Goal: Communication & Community: Answer question/provide support

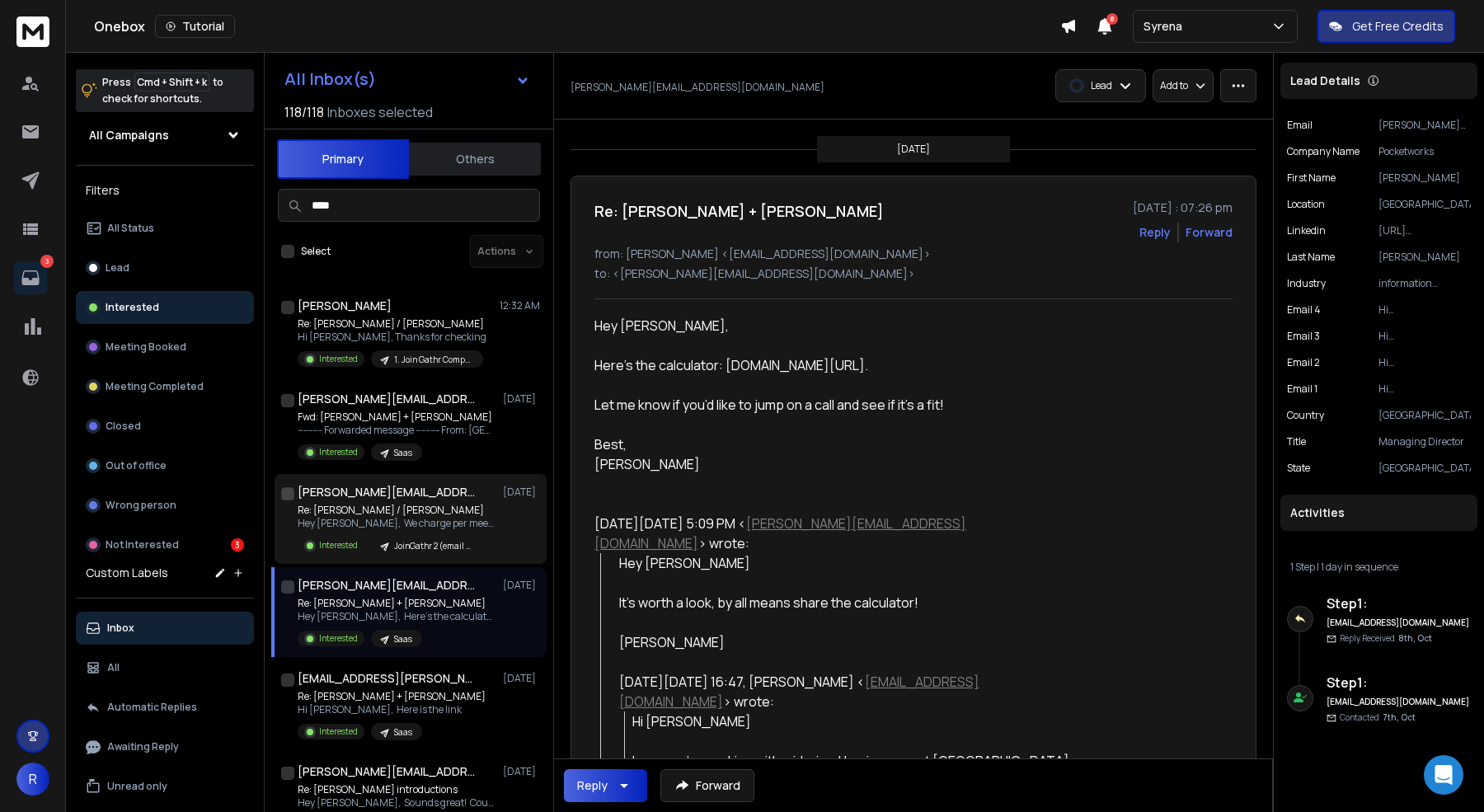
click at [421, 501] on div "[PERSON_NAME][EMAIL_ADDRESS][DOMAIN_NAME] [DATE] Re: [PERSON_NAME] / [PERSON_NA…" at bounding box center [419, 519] width 243 height 70
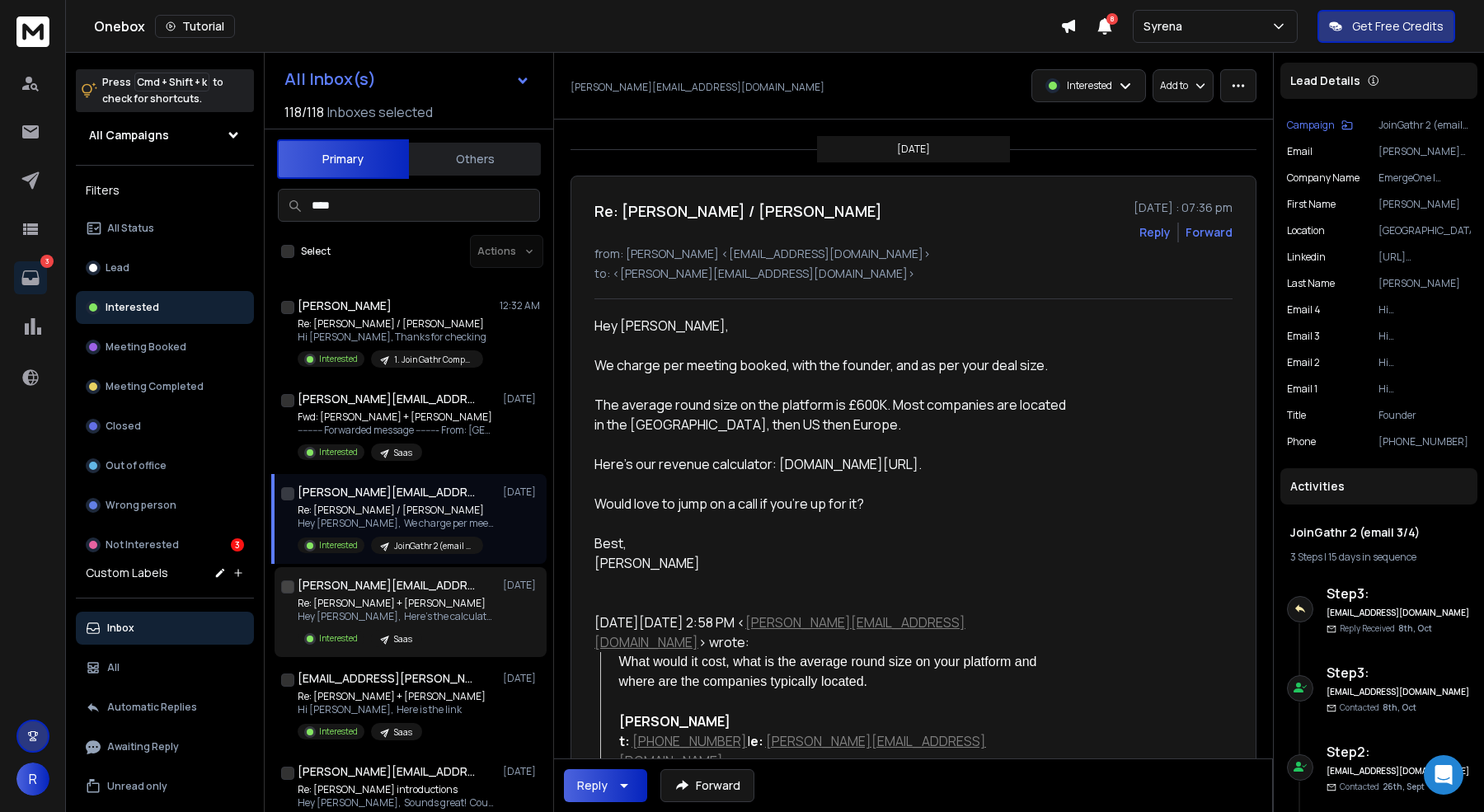
click at [437, 587] on div "[PERSON_NAME][EMAIL_ADDRESS][DOMAIN_NAME] [DATE]" at bounding box center [419, 585] width 243 height 17
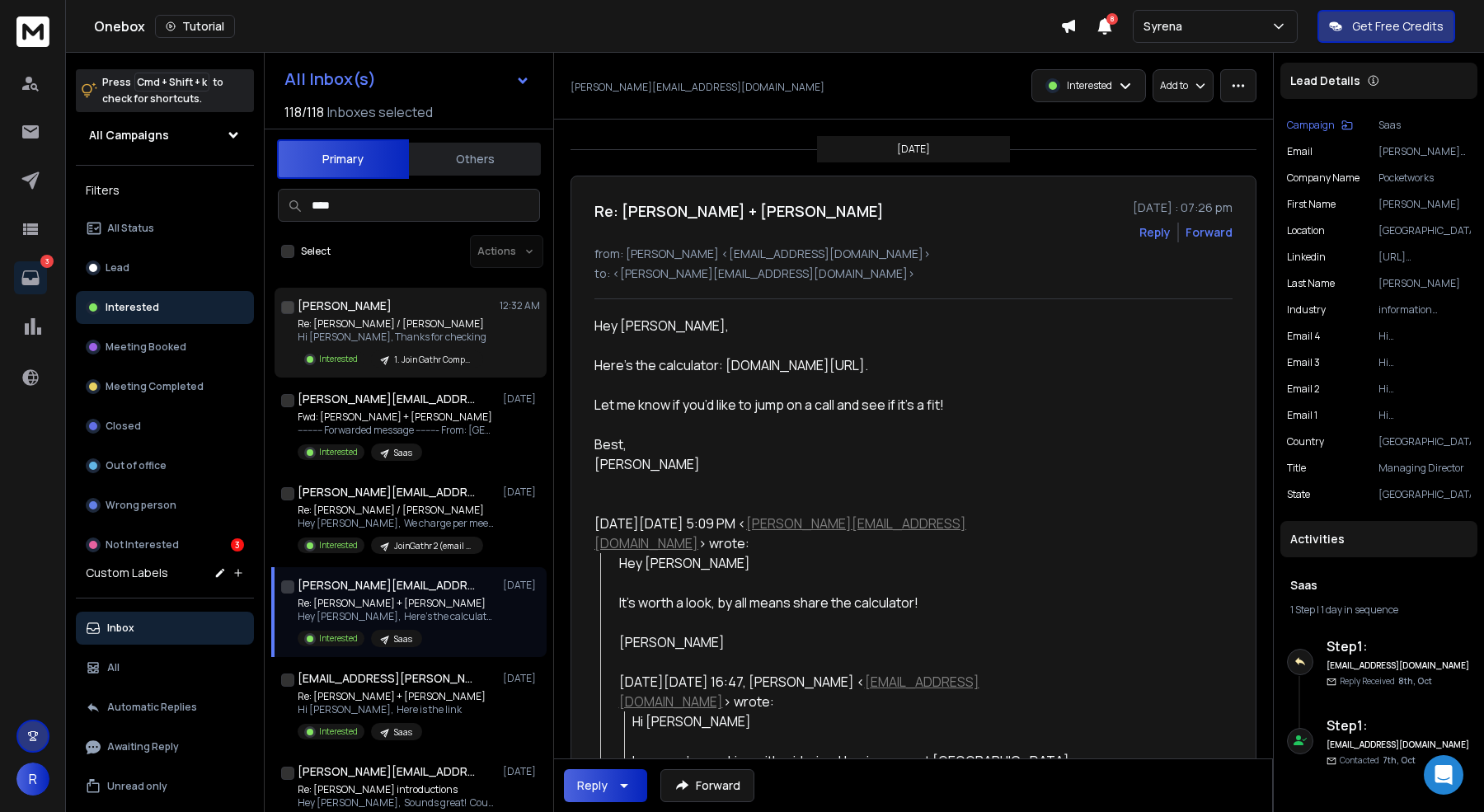
click at [374, 318] on p "Re: [PERSON_NAME] / [PERSON_NAME]" at bounding box center [392, 324] width 189 height 13
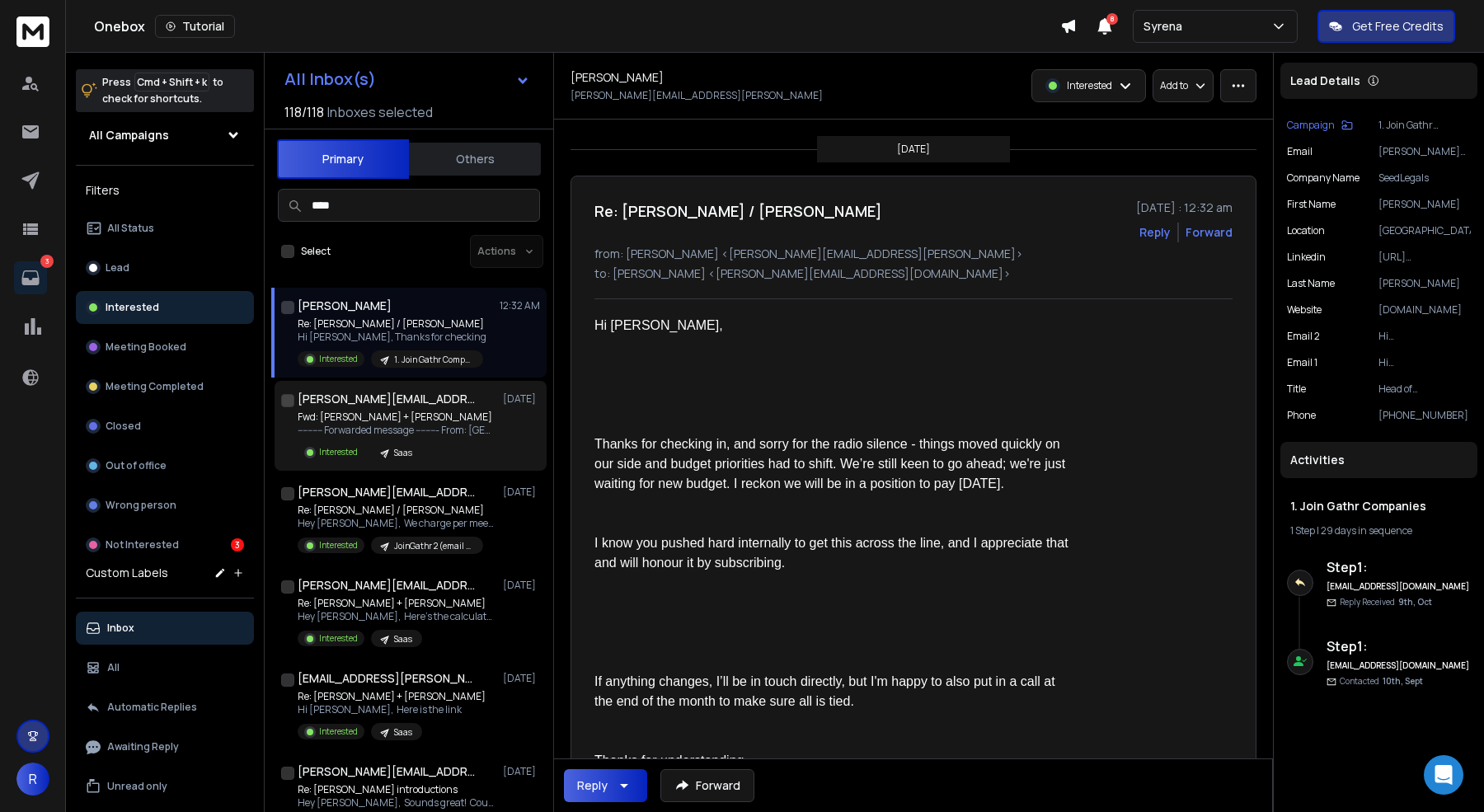
click at [360, 414] on p "Fwd: [PERSON_NAME] + [PERSON_NAME]" at bounding box center [397, 417] width 197 height 13
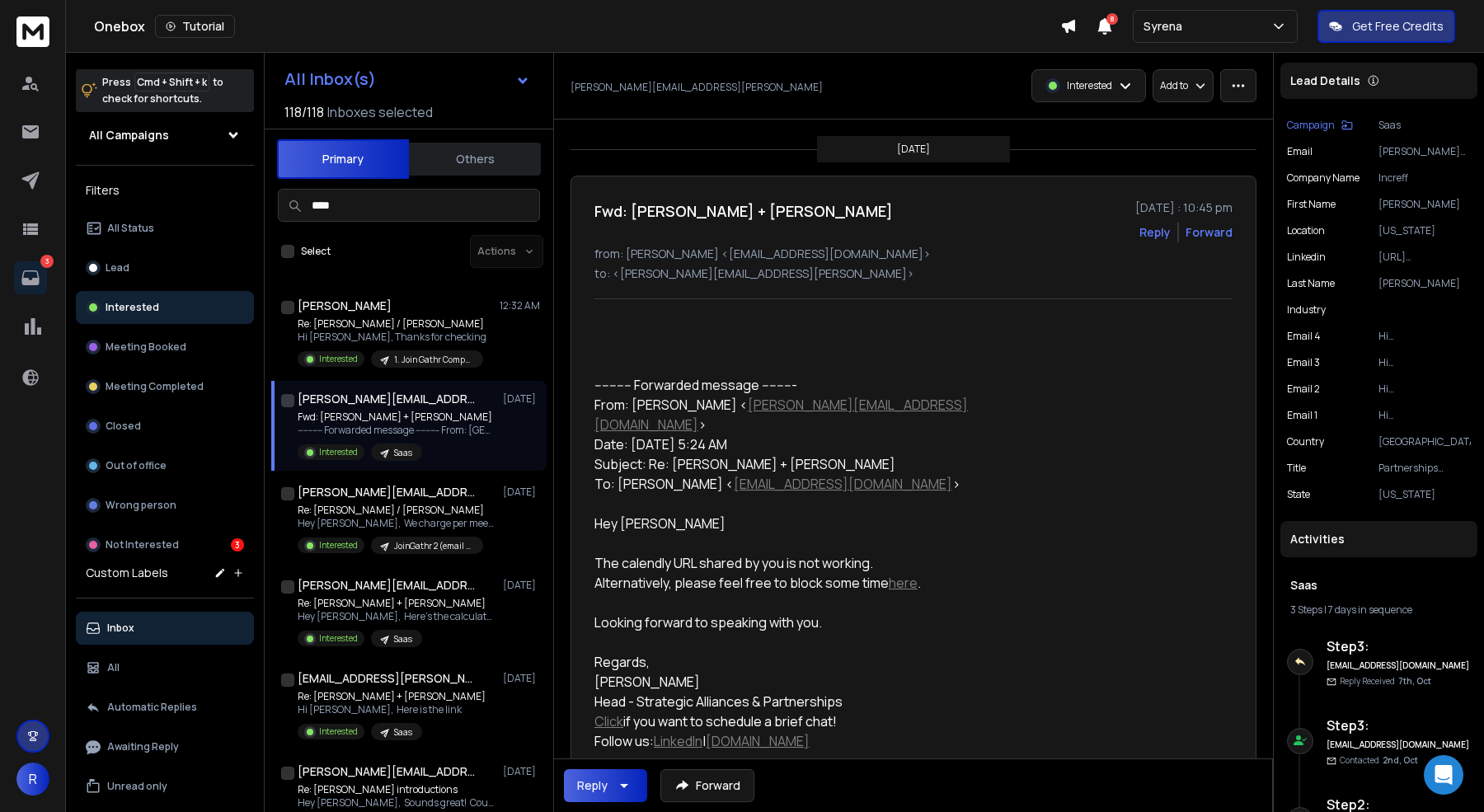
click at [1155, 233] on button "Reply" at bounding box center [1155, 233] width 31 height 17
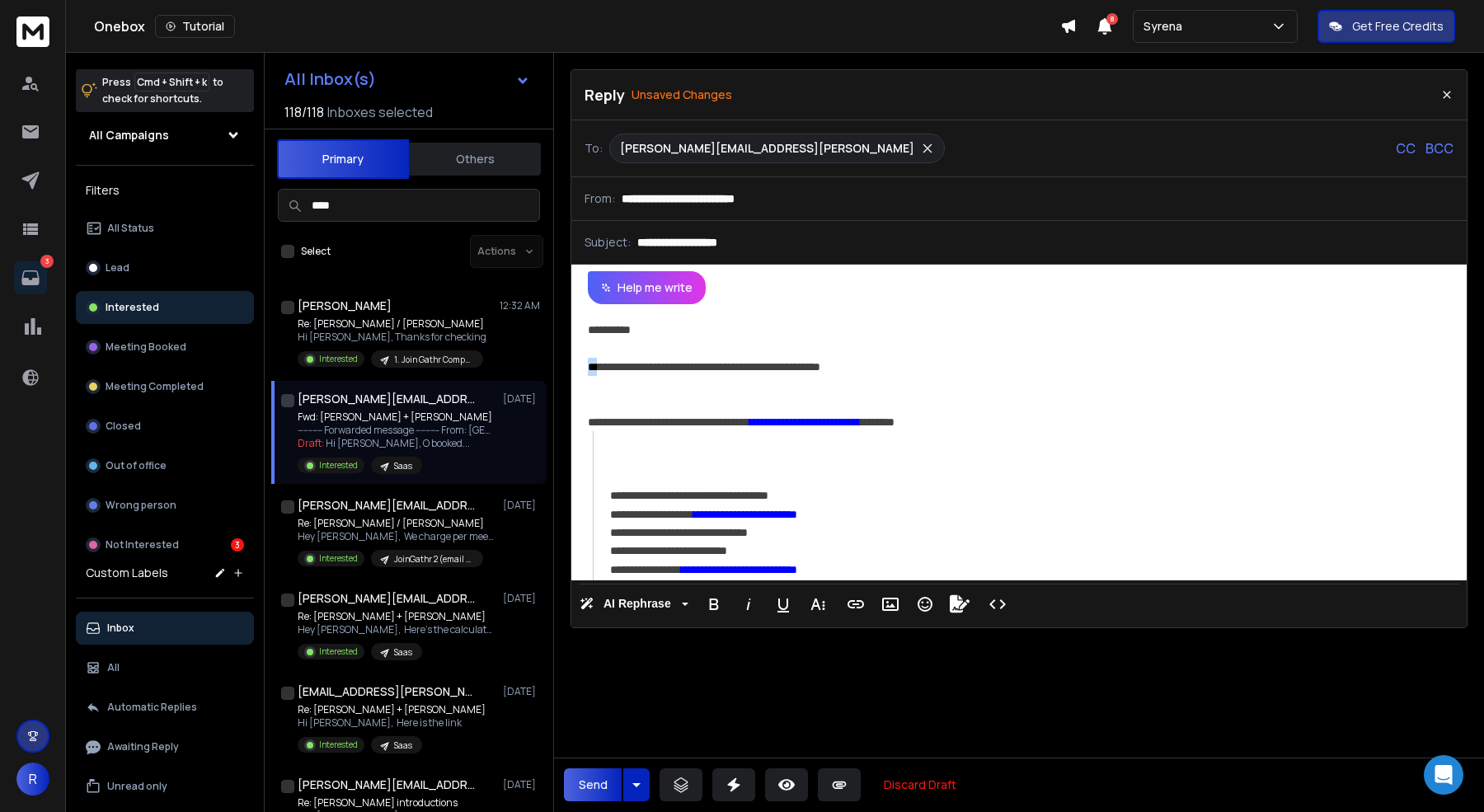
drag, startPoint x: 600, startPoint y: 365, endPoint x: 570, endPoint y: 365, distance: 30.0
click at [571, 365] on div "**********" at bounding box center [1019, 442] width 895 height 276
click at [857, 371] on div "**********" at bounding box center [1017, 349] width 858 height 55
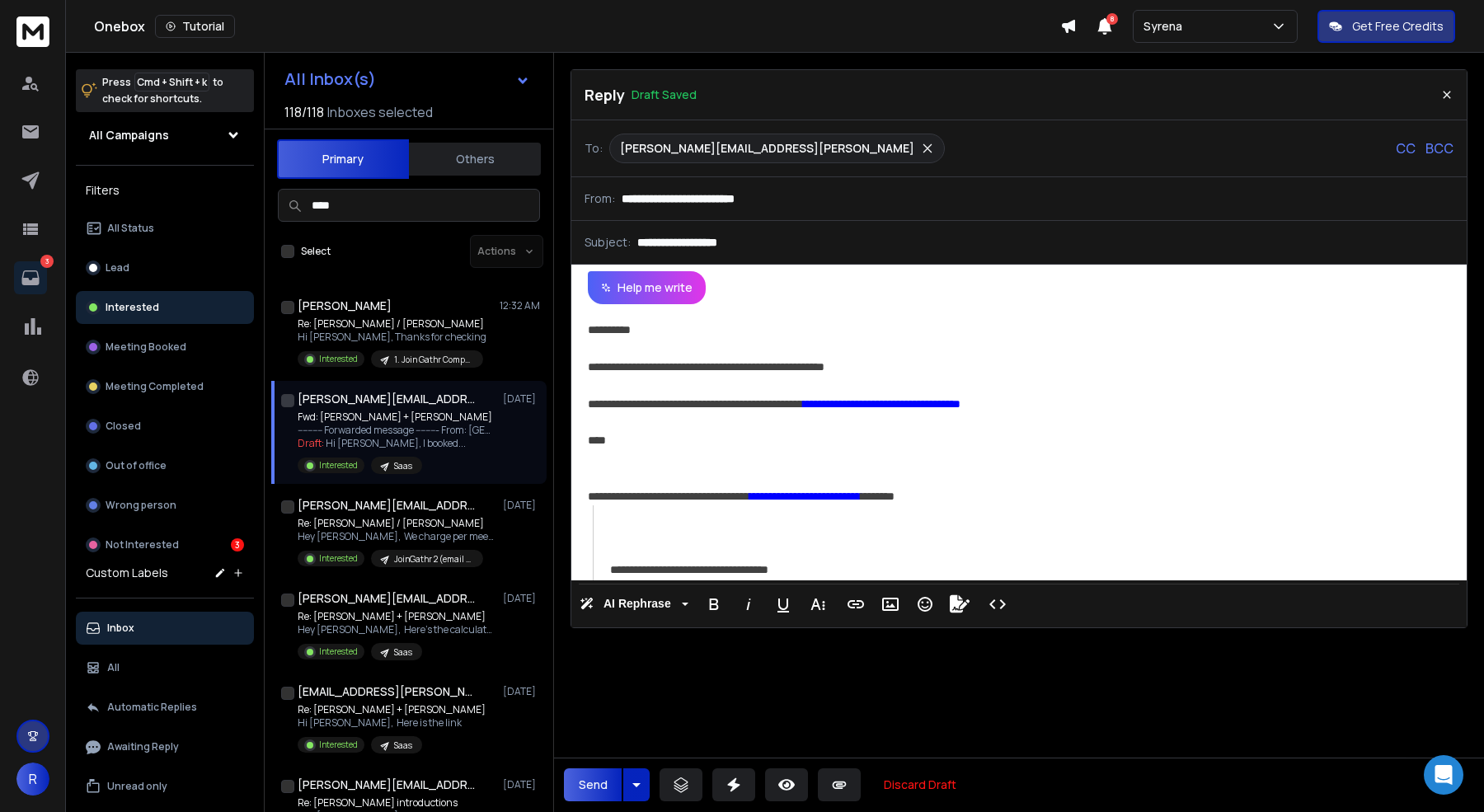
click at [592, 782] on button "Send" at bounding box center [592, 785] width 58 height 33
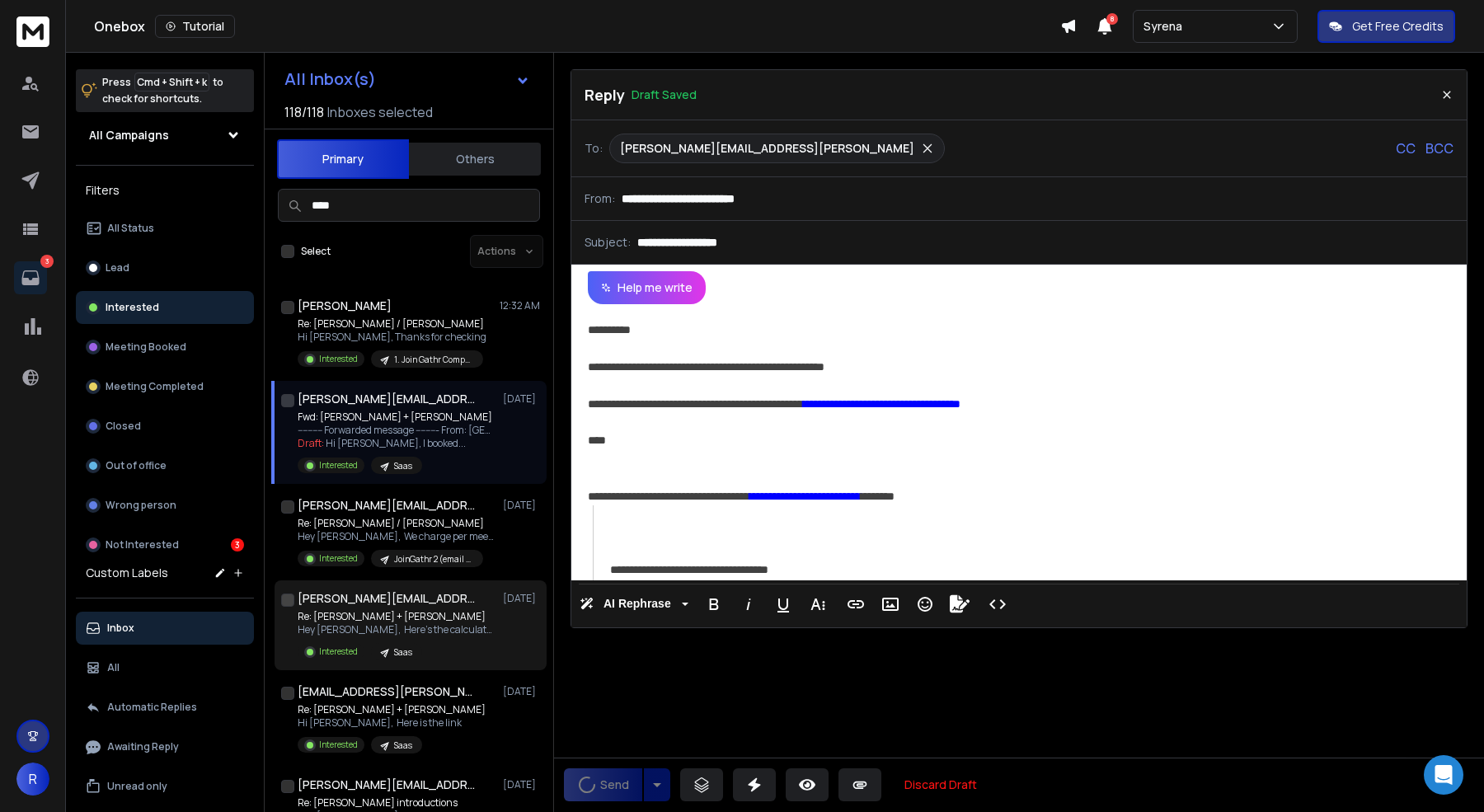
scroll to position [35, 0]
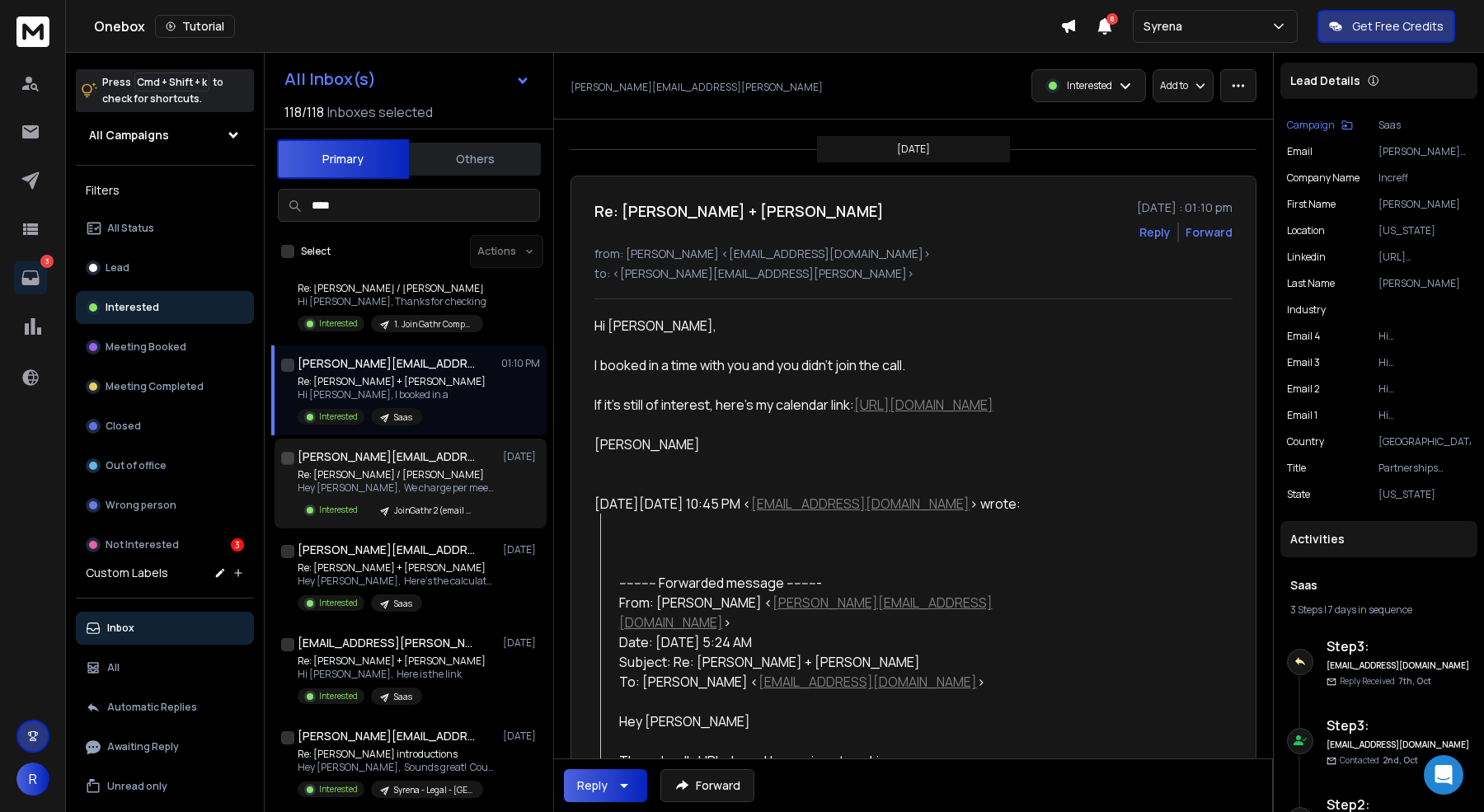
click at [361, 460] on h1 "[PERSON_NAME][EMAIL_ADDRESS][DOMAIN_NAME]" at bounding box center [389, 457] width 182 height 17
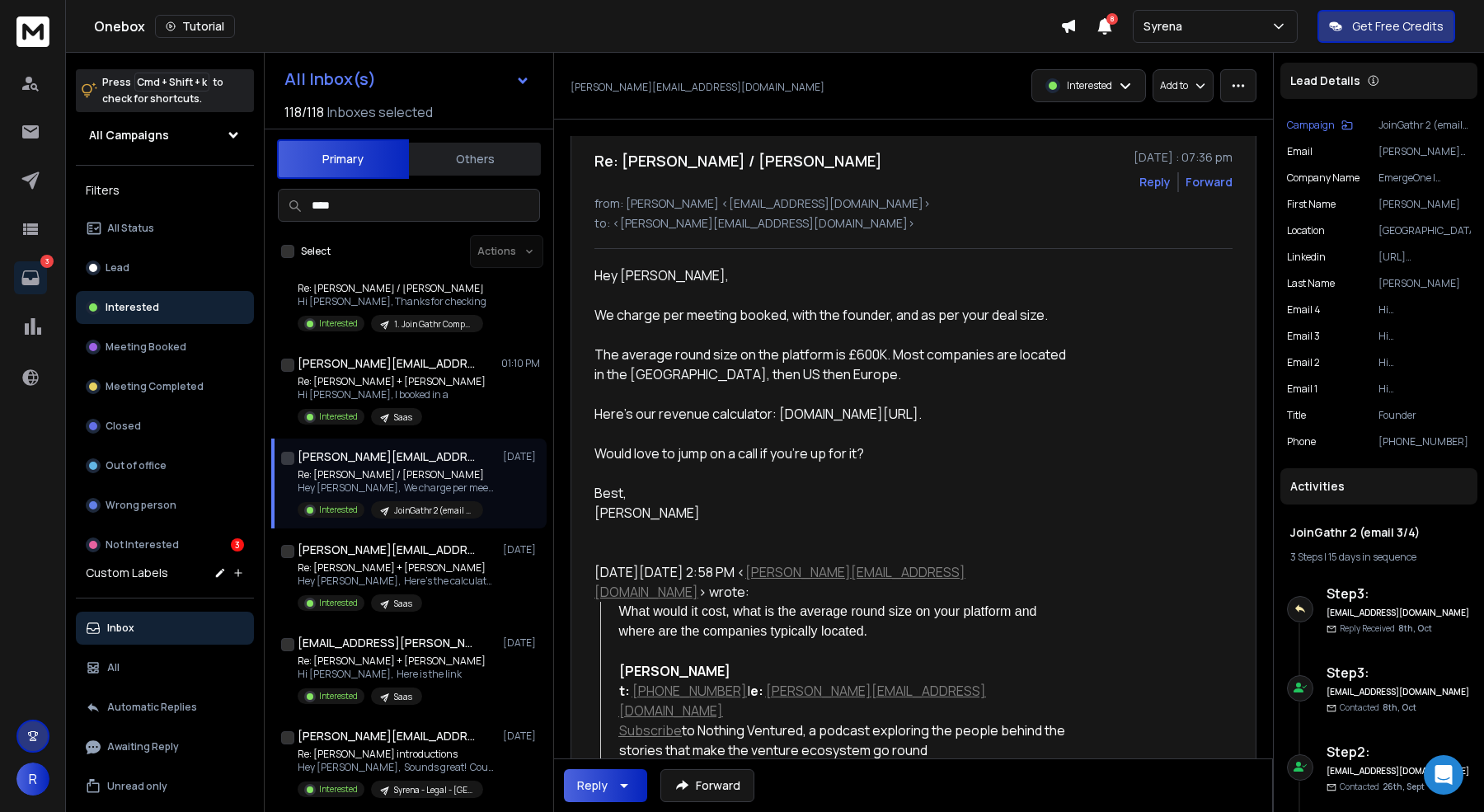
scroll to position [58, 0]
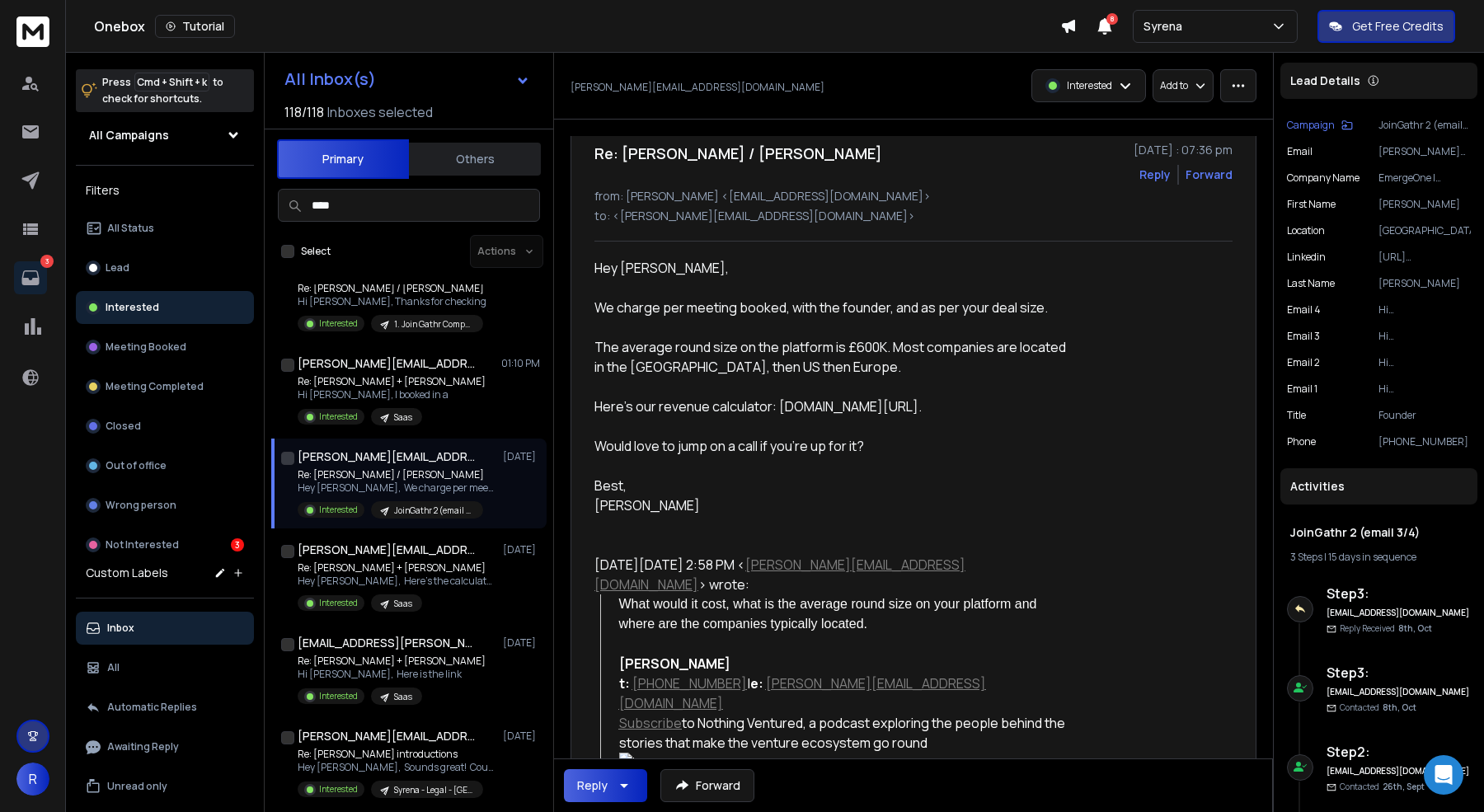
drag, startPoint x: 733, startPoint y: 663, endPoint x: 630, endPoint y: 665, distance: 103.0
click at [630, 674] on div "t: [PHONE_NUMBER] | e: [PERSON_NAME][EMAIL_ADDRESS][DOMAIN_NAME]" at bounding box center [848, 693] width 458 height 40
copy link "[PHONE_NUMBER]"
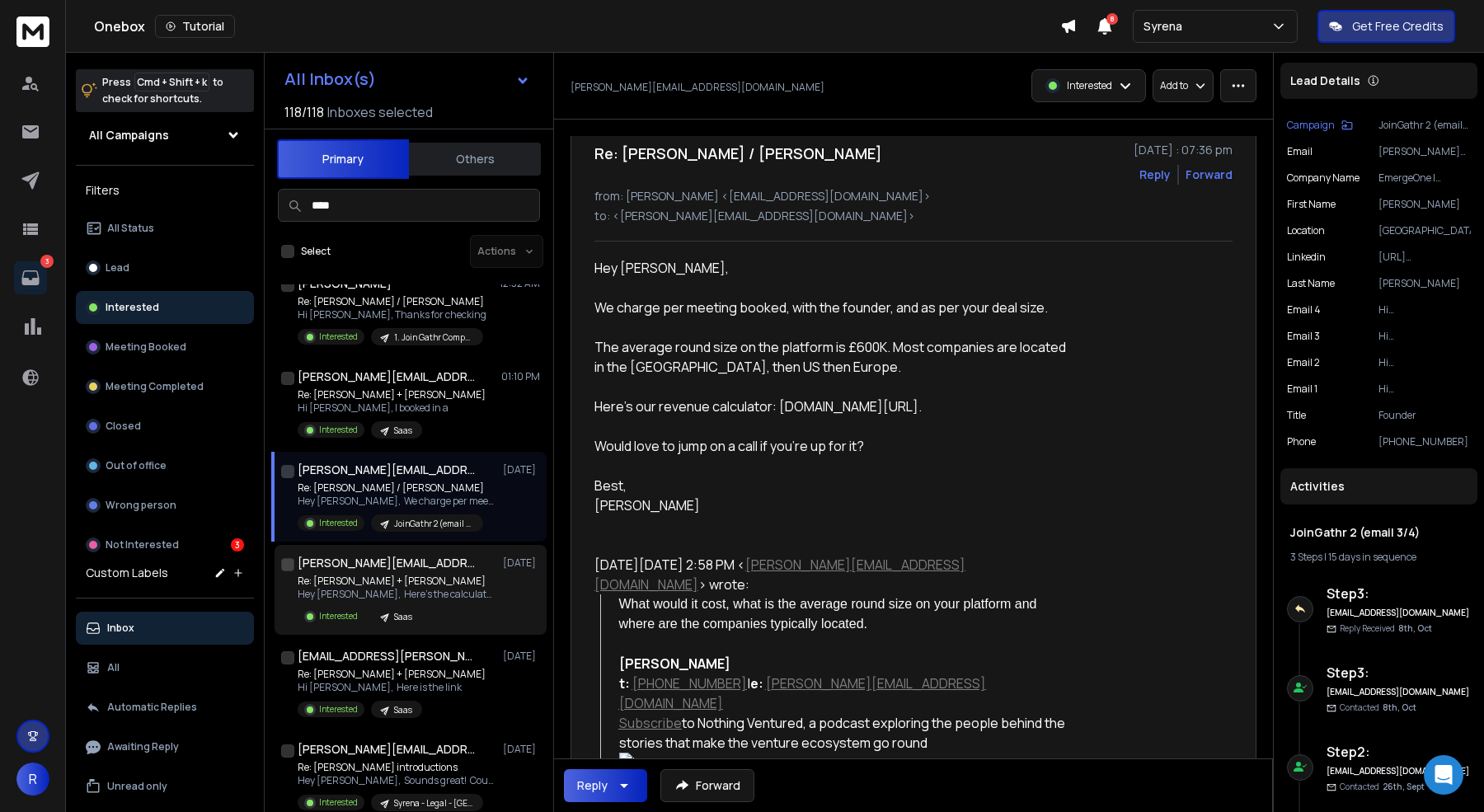
click at [385, 581] on p "Re: [PERSON_NAME] + [PERSON_NAME]" at bounding box center [397, 581] width 197 height 13
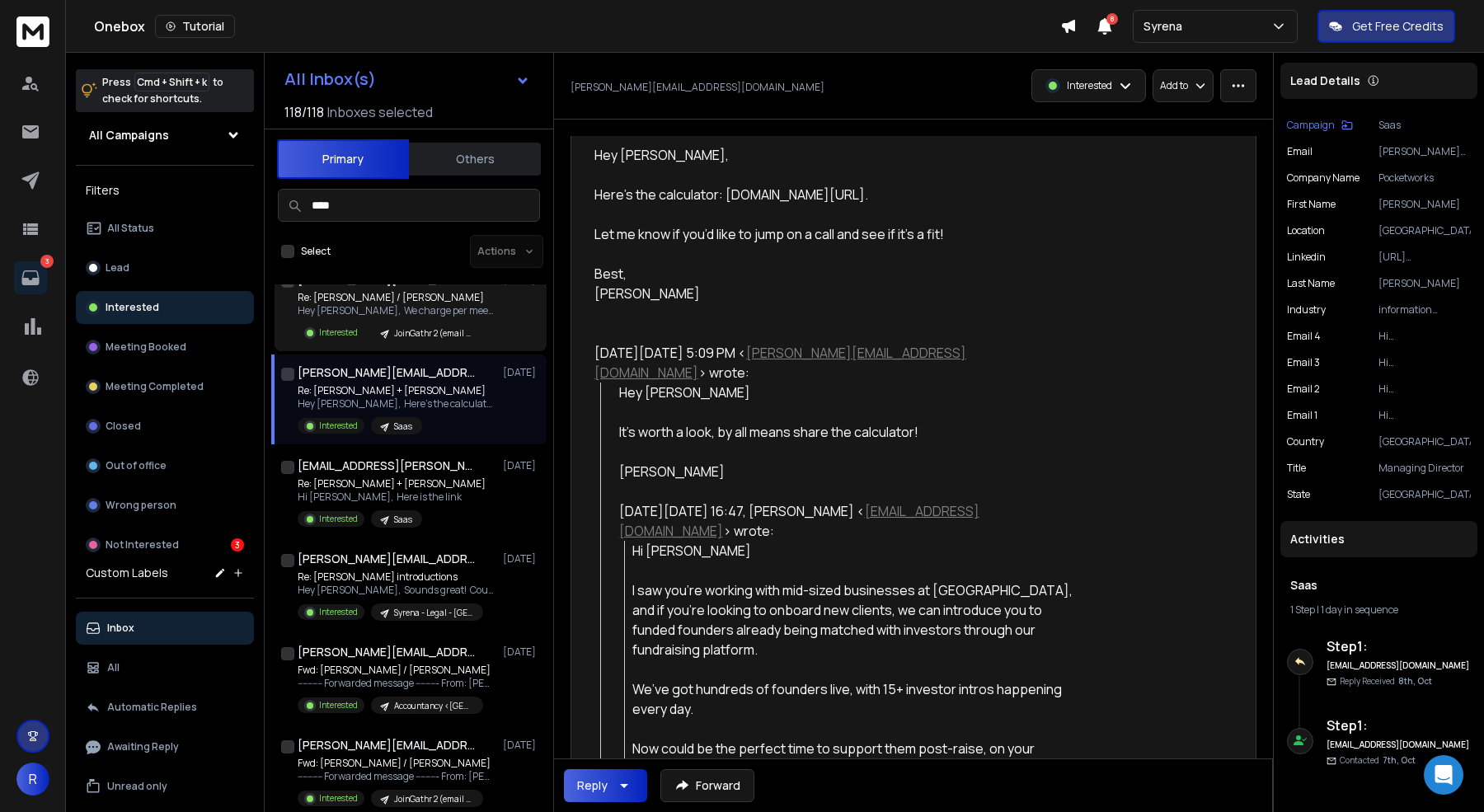
scroll to position [215, 0]
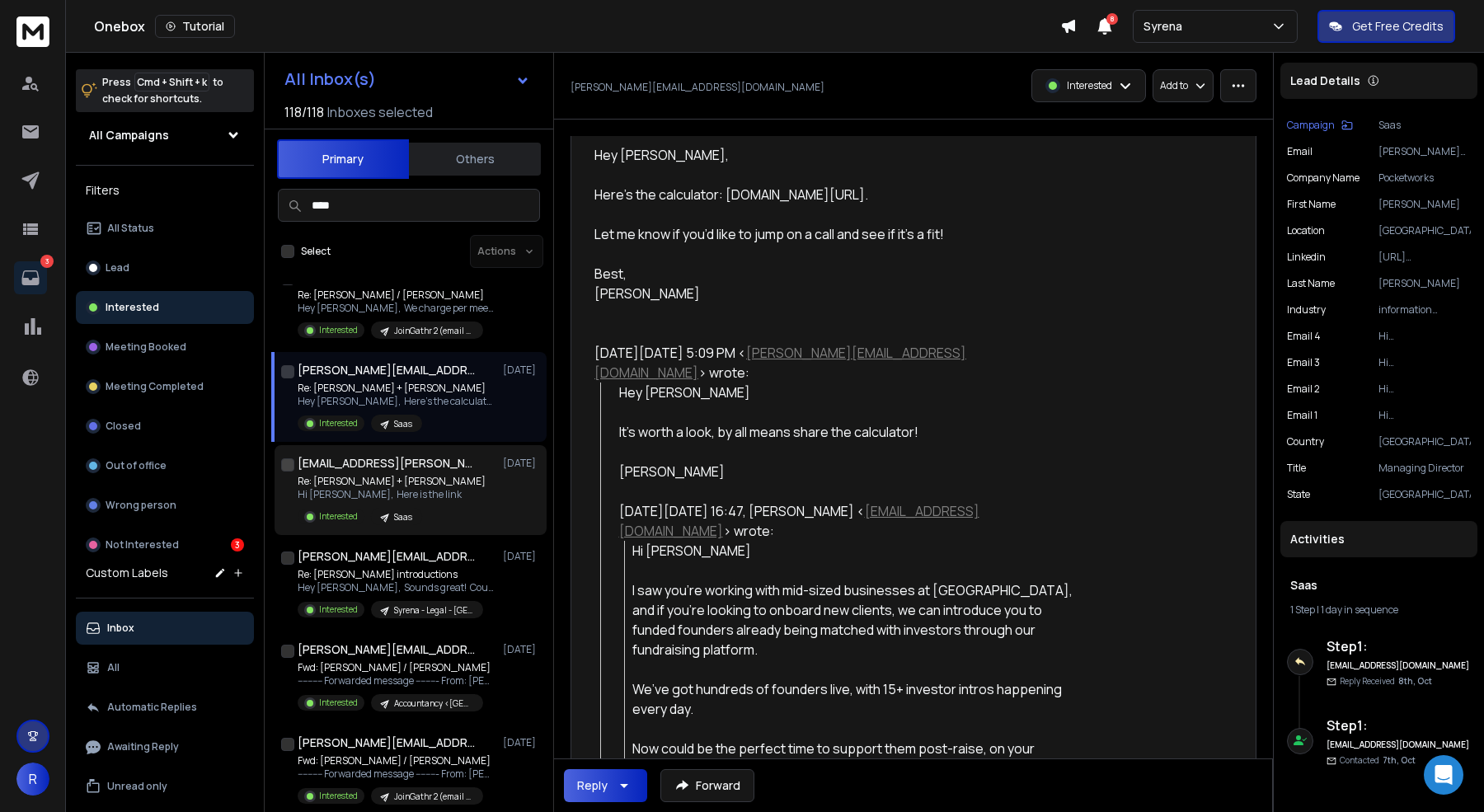
click at [436, 460] on div "[EMAIL_ADDRESS][PERSON_NAME][DOMAIN_NAME] [DATE]" at bounding box center [419, 463] width 243 height 17
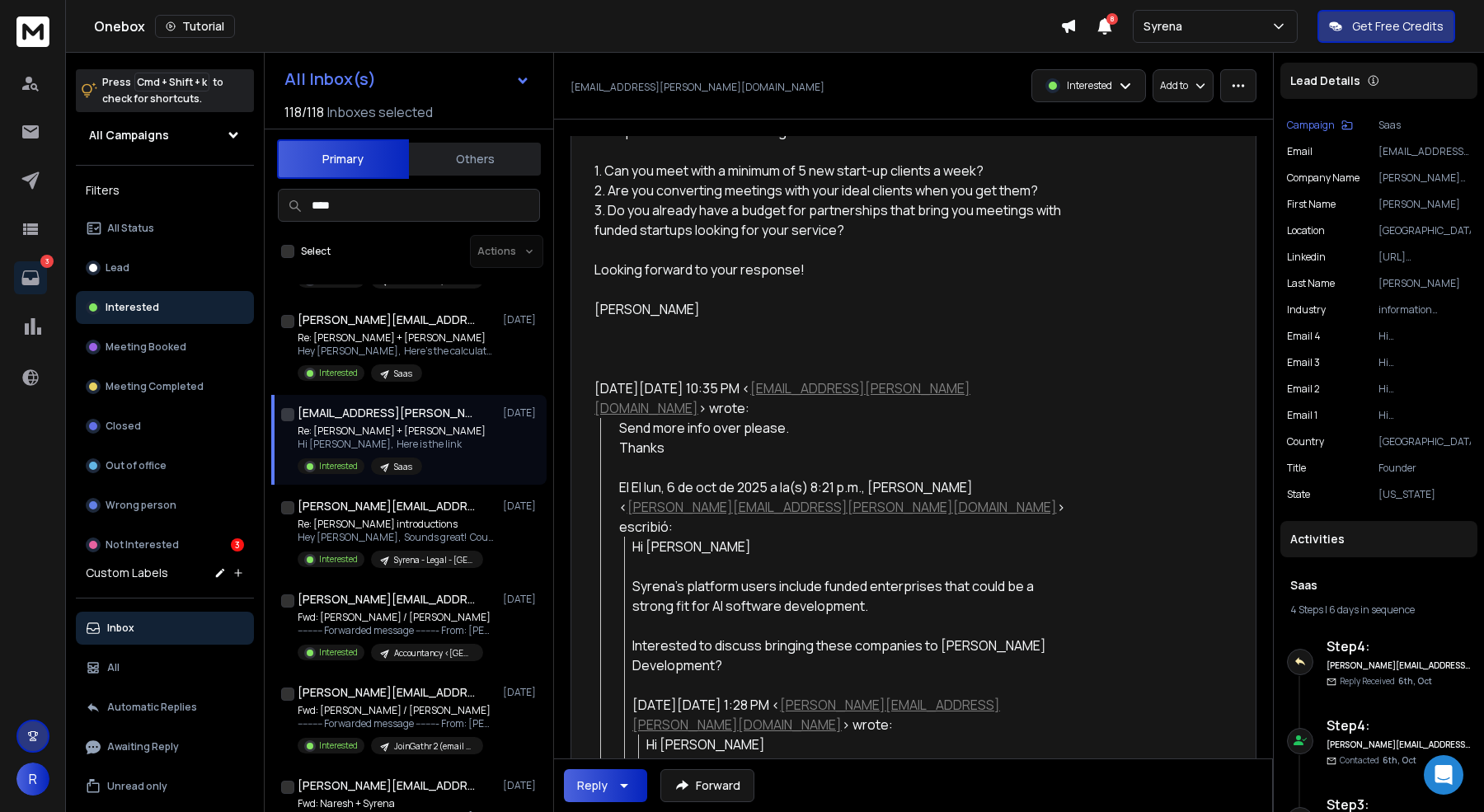
scroll to position [273, 0]
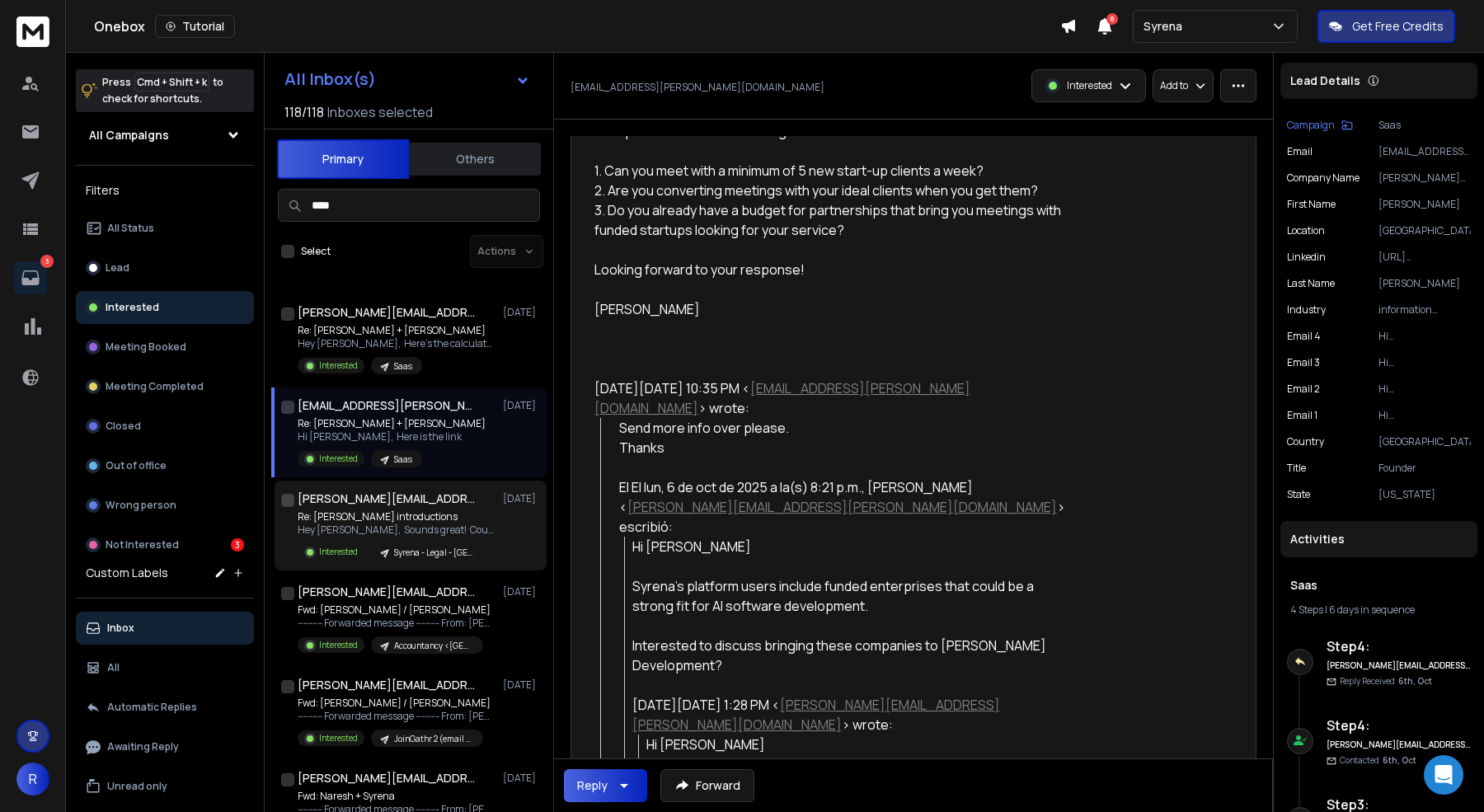
click at [391, 512] on p "Re: [PERSON_NAME] introductions" at bounding box center [397, 517] width 197 height 13
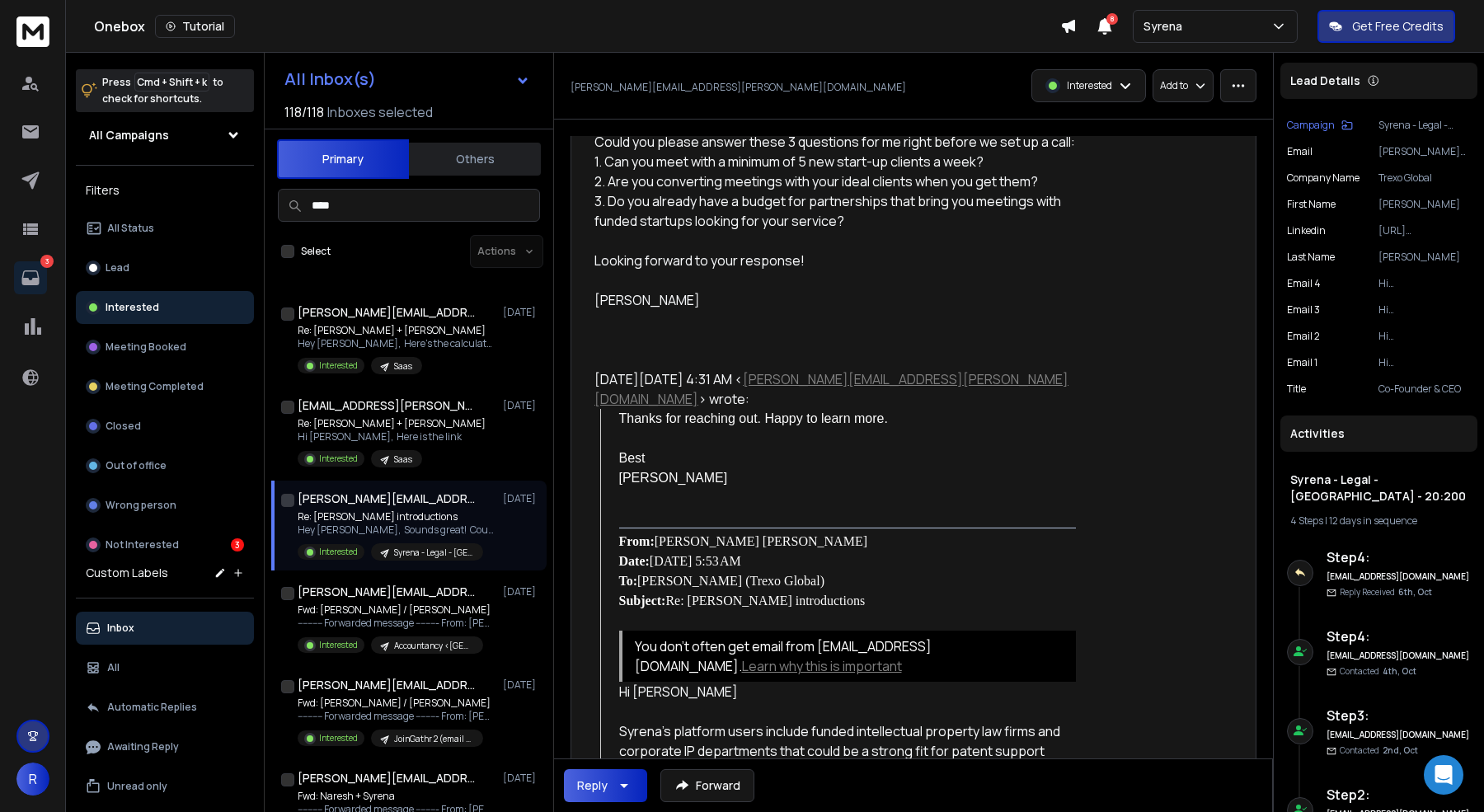
scroll to position [0, 0]
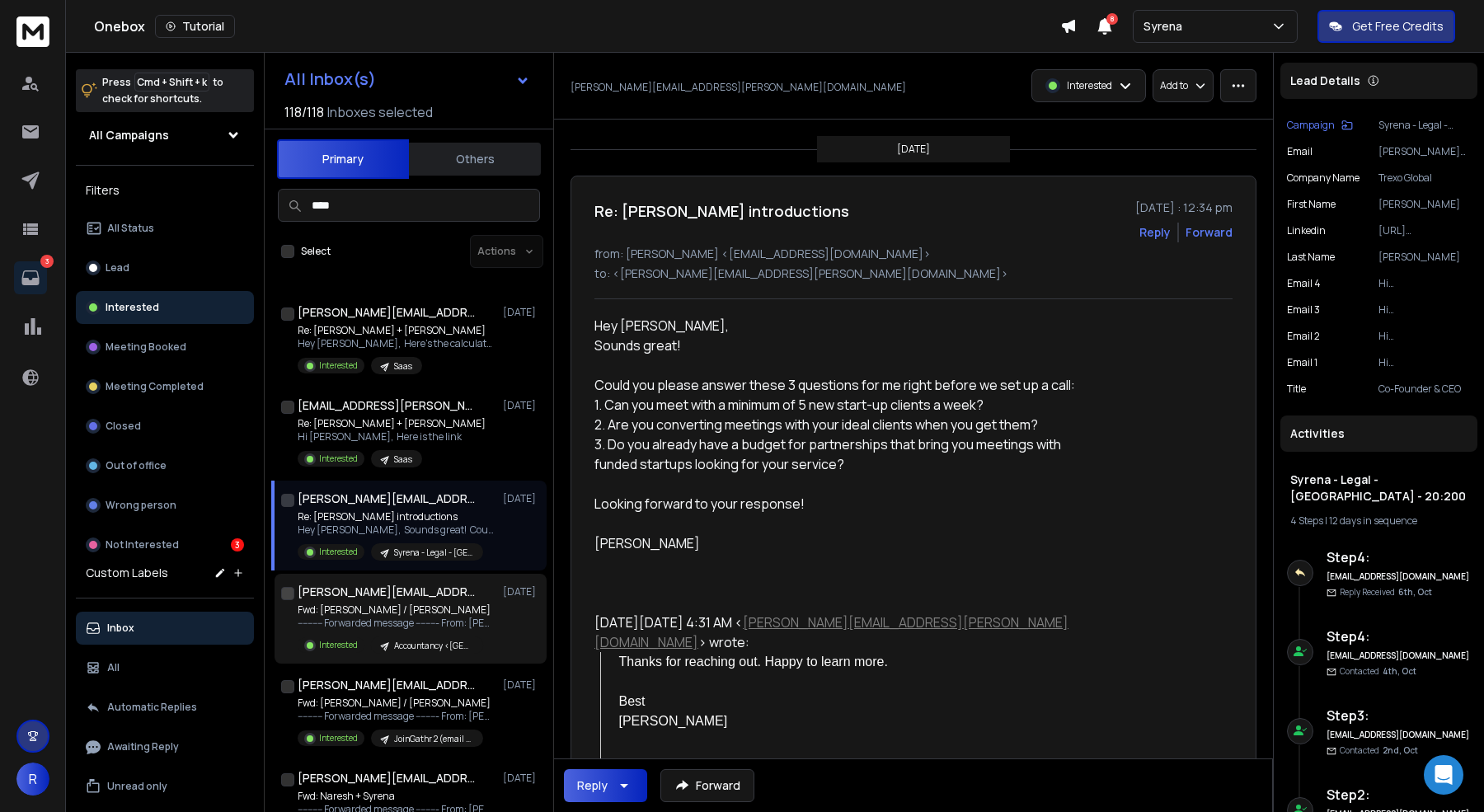
click at [395, 592] on h1 "[PERSON_NAME][EMAIL_ADDRESS][DOMAIN_NAME]" at bounding box center [389, 592] width 182 height 17
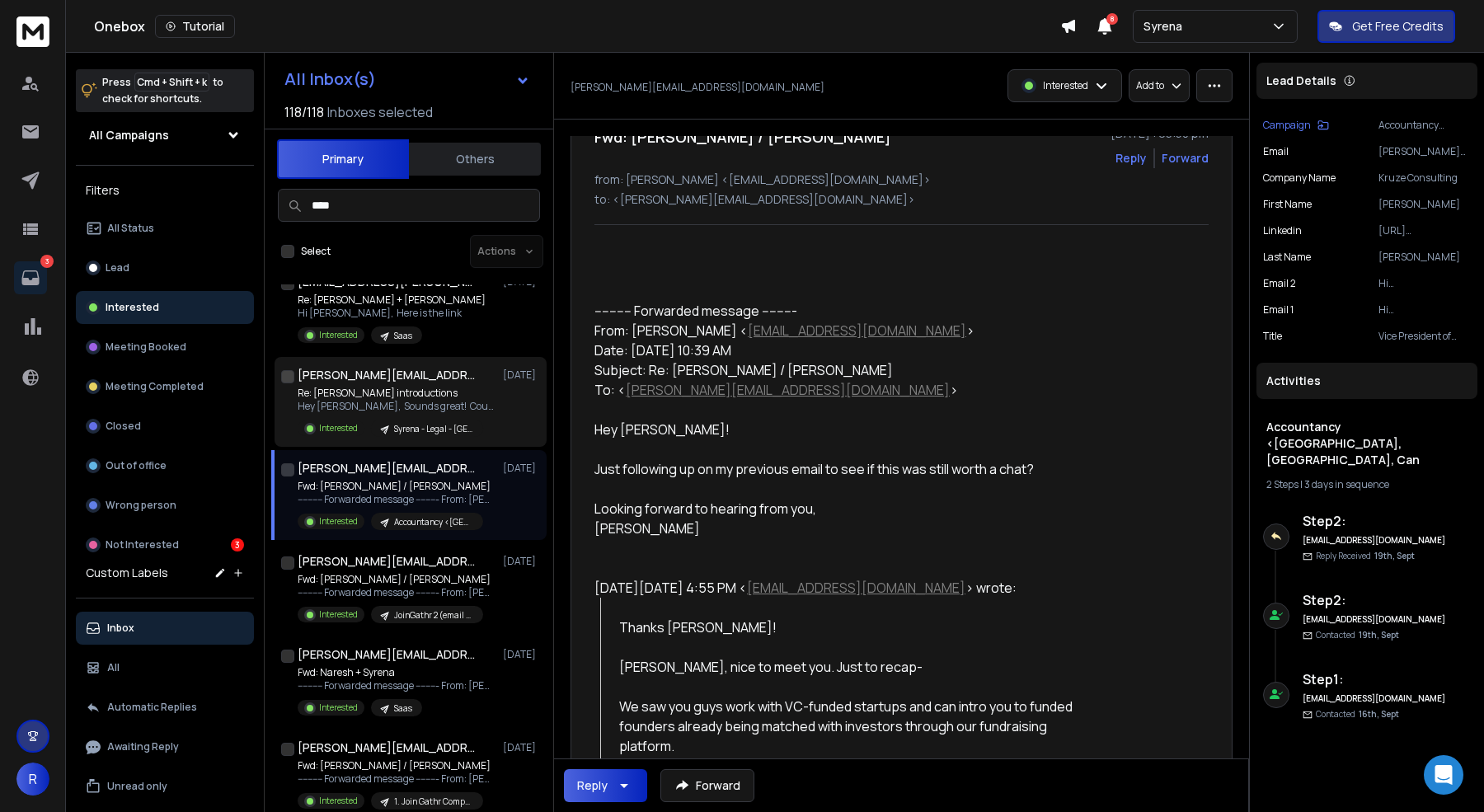
scroll to position [404, 0]
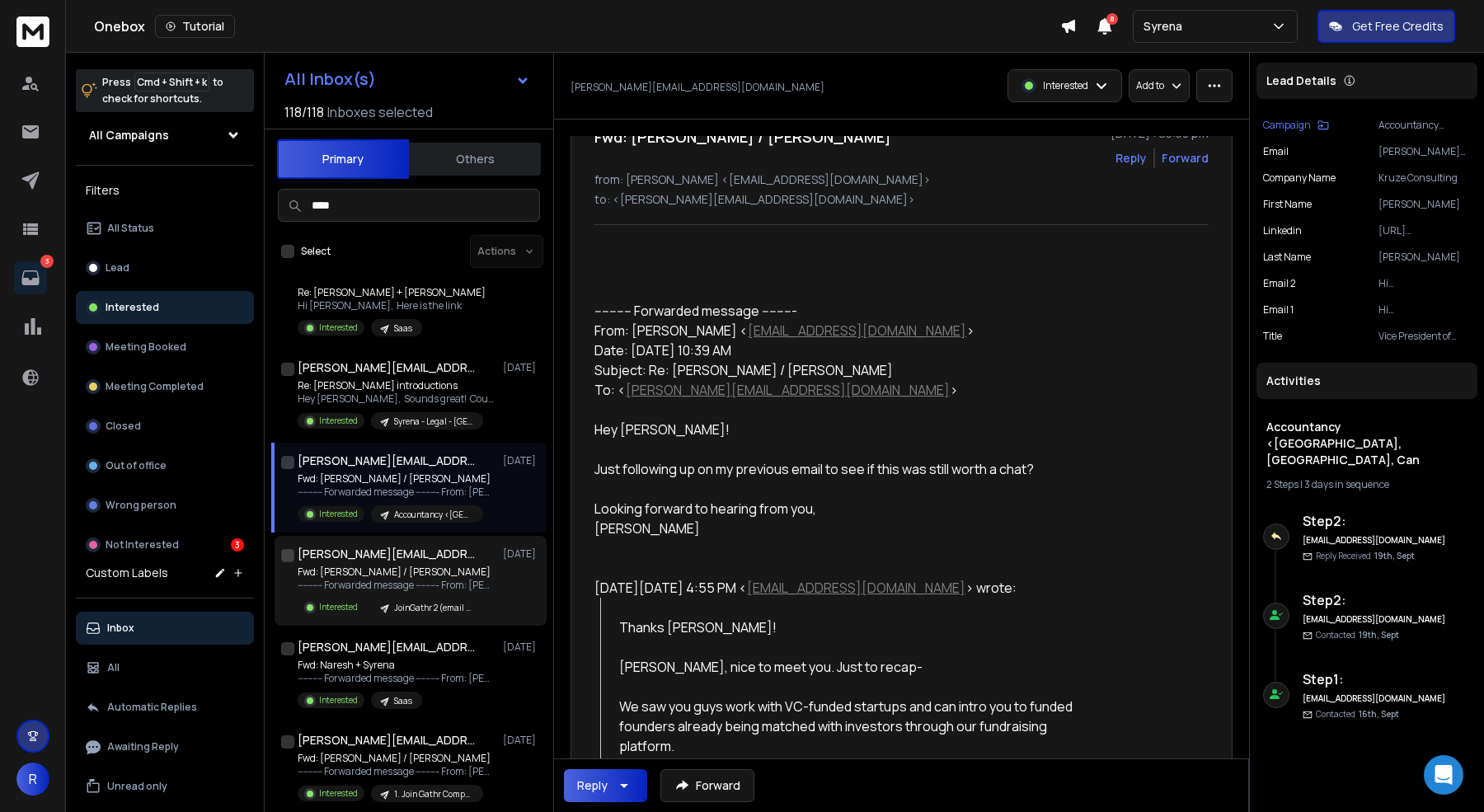
click at [432, 556] on div "[PERSON_NAME][EMAIL_ADDRESS][DOMAIN_NAME] [DATE]" at bounding box center [419, 554] width 243 height 17
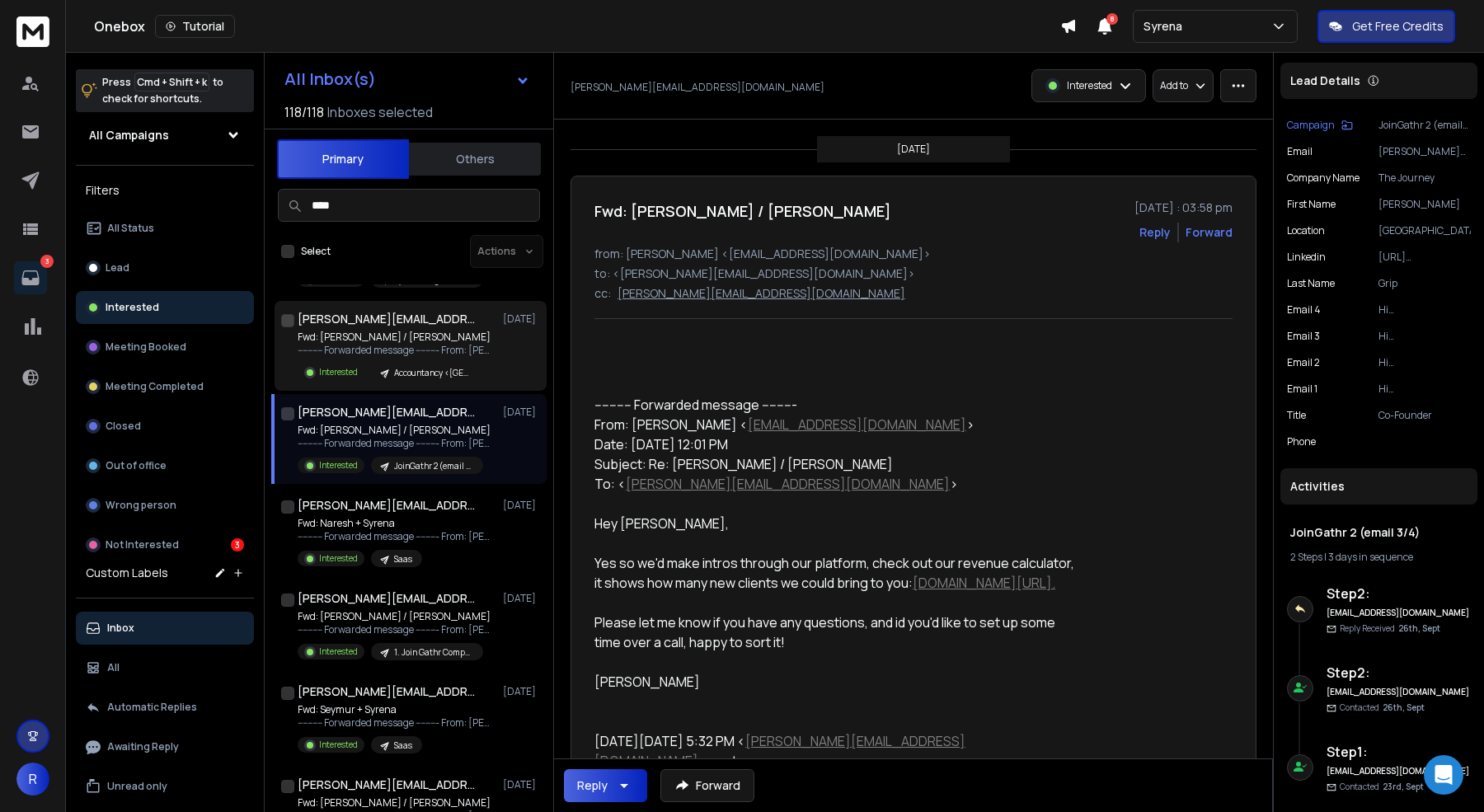
scroll to position [550, 0]
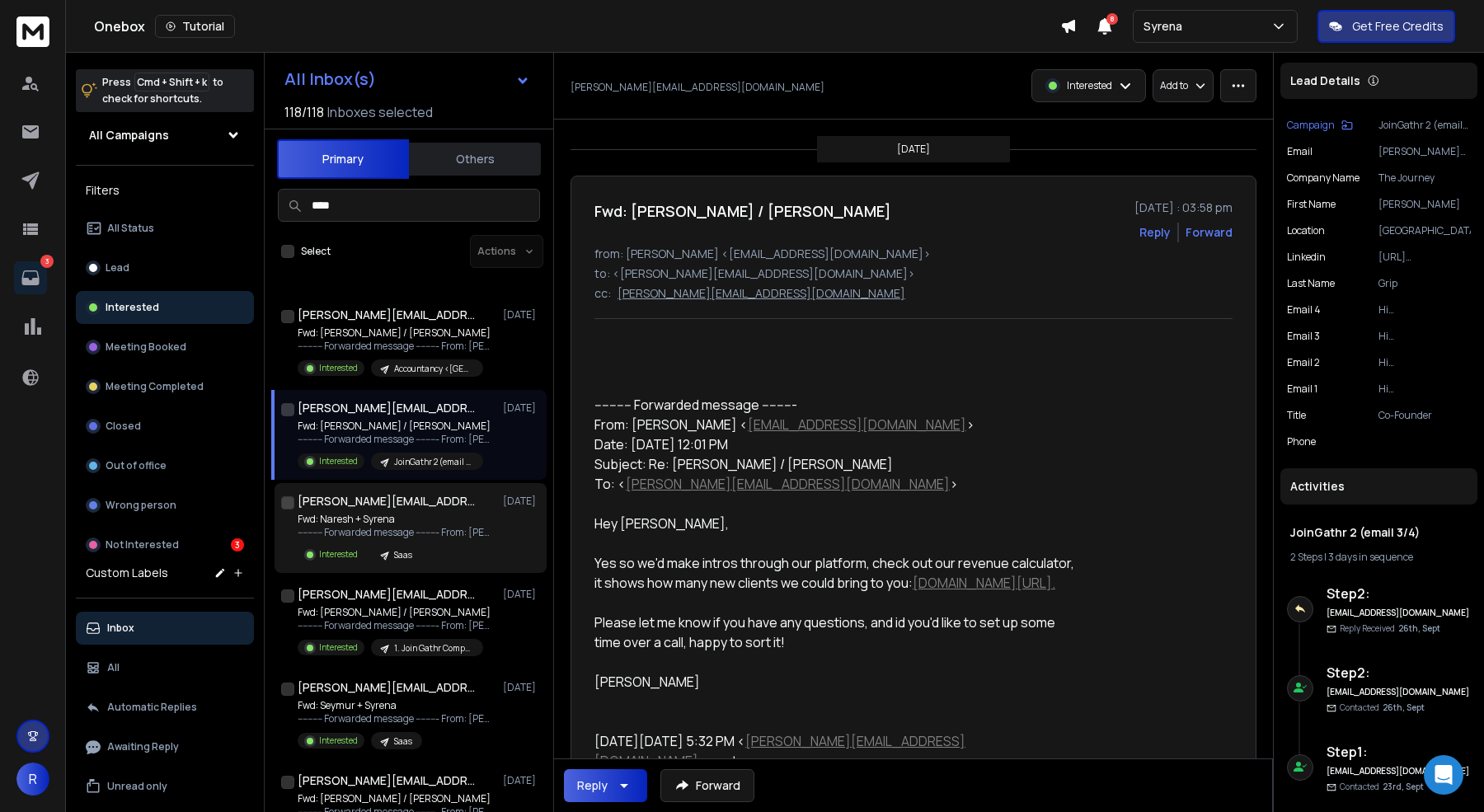
click at [408, 513] on p "Fwd: Naresh + Syrena" at bounding box center [397, 519] width 197 height 13
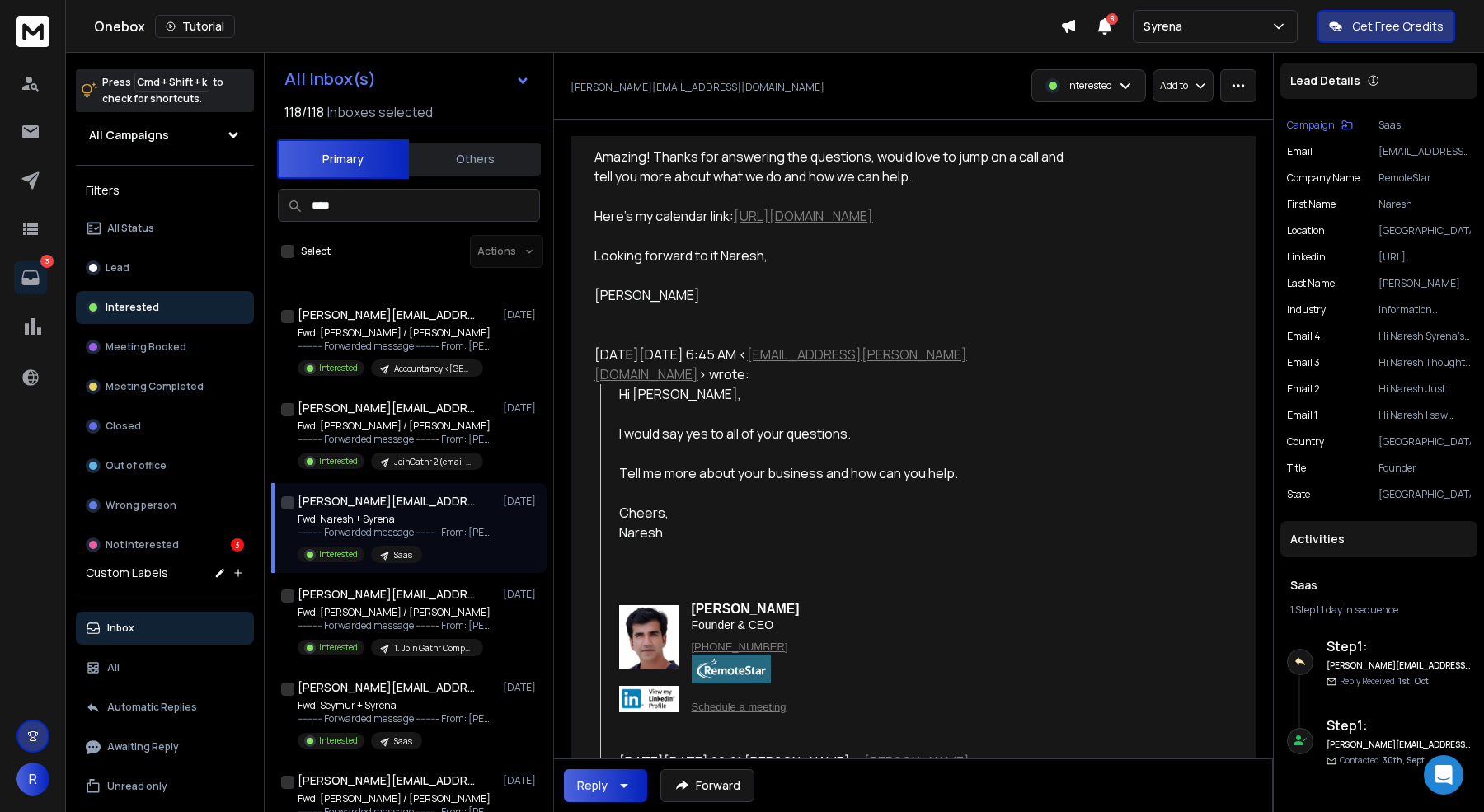
scroll to position [367, 0]
drag, startPoint x: 788, startPoint y: 602, endPoint x: 694, endPoint y: 607, distance: 94.1
click at [694, 638] on div "[PHONE_NUMBER]" at bounding box center [856, 646] width 328 height 17
copy link "44 2081239607"
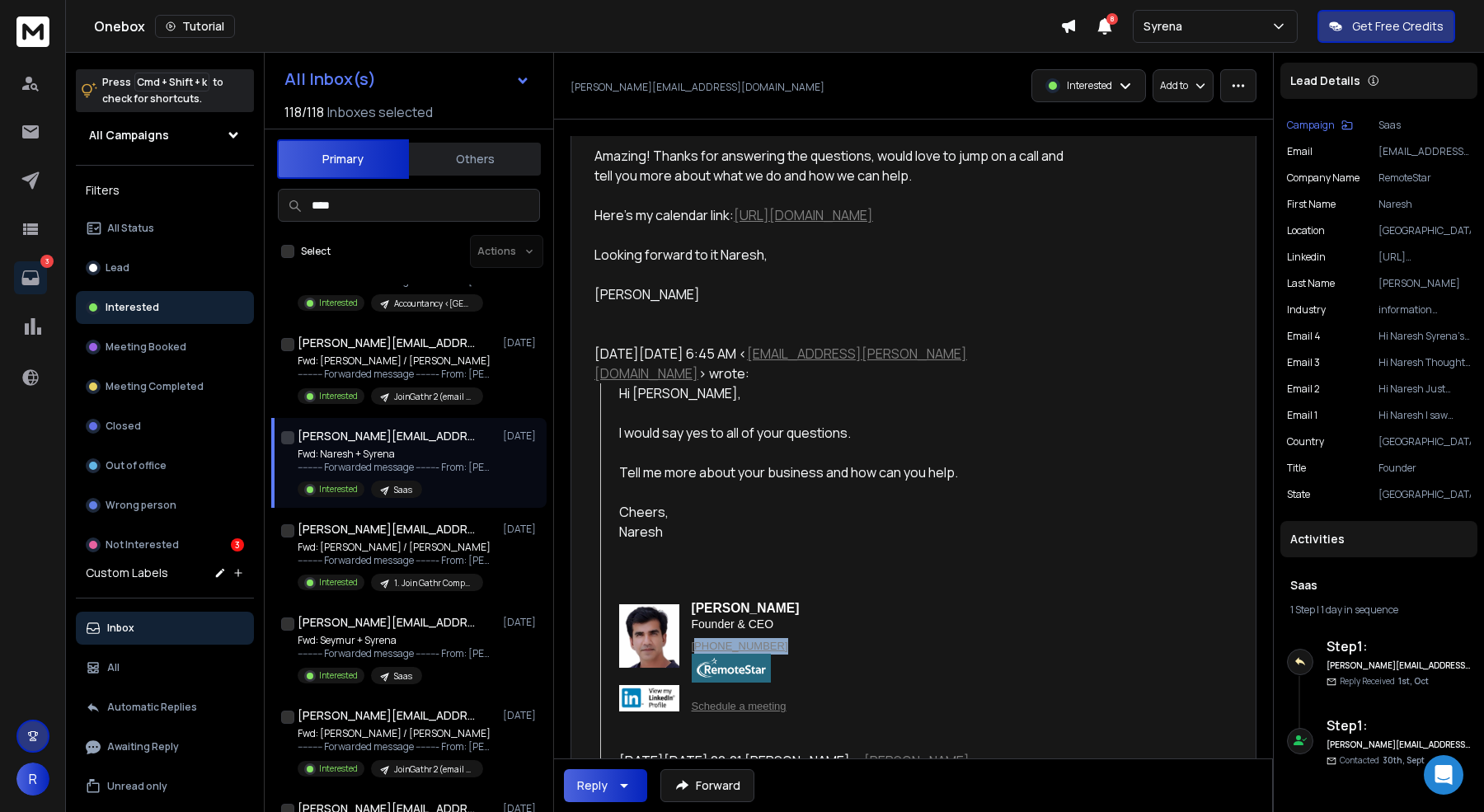
scroll to position [618, 0]
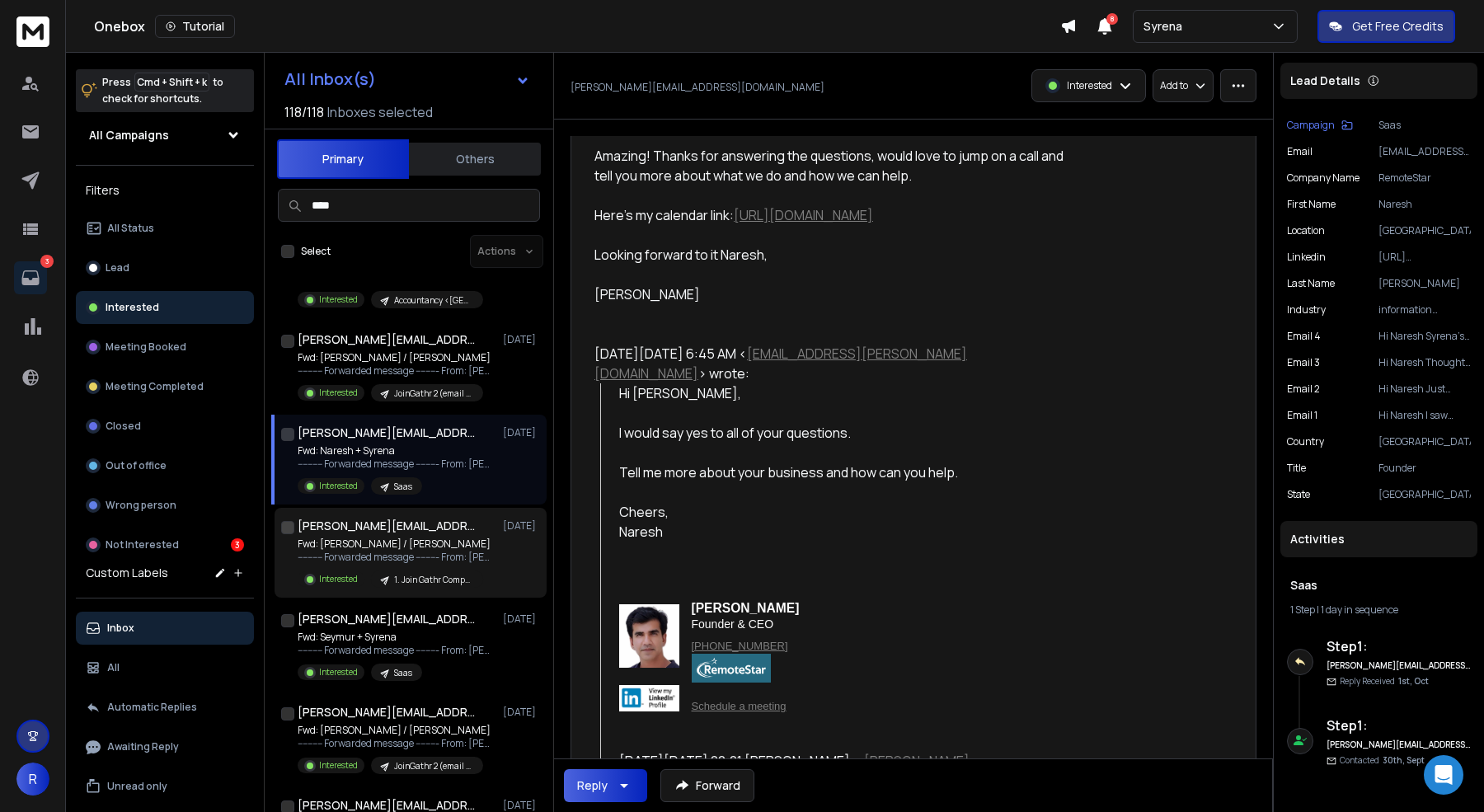
click at [450, 538] on p "Fwd: [PERSON_NAME] / [PERSON_NAME]" at bounding box center [397, 544] width 197 height 13
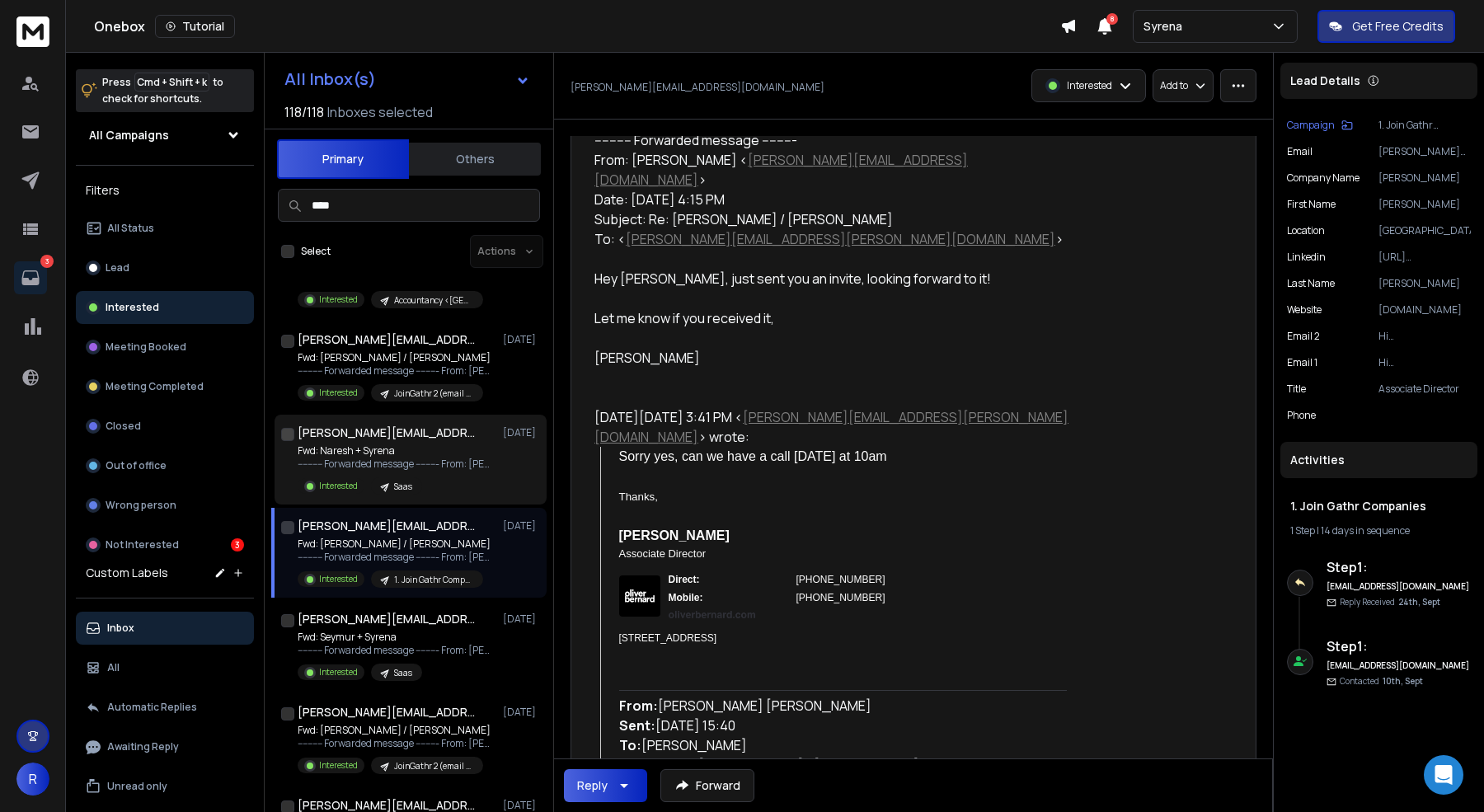
scroll to position [661, 0]
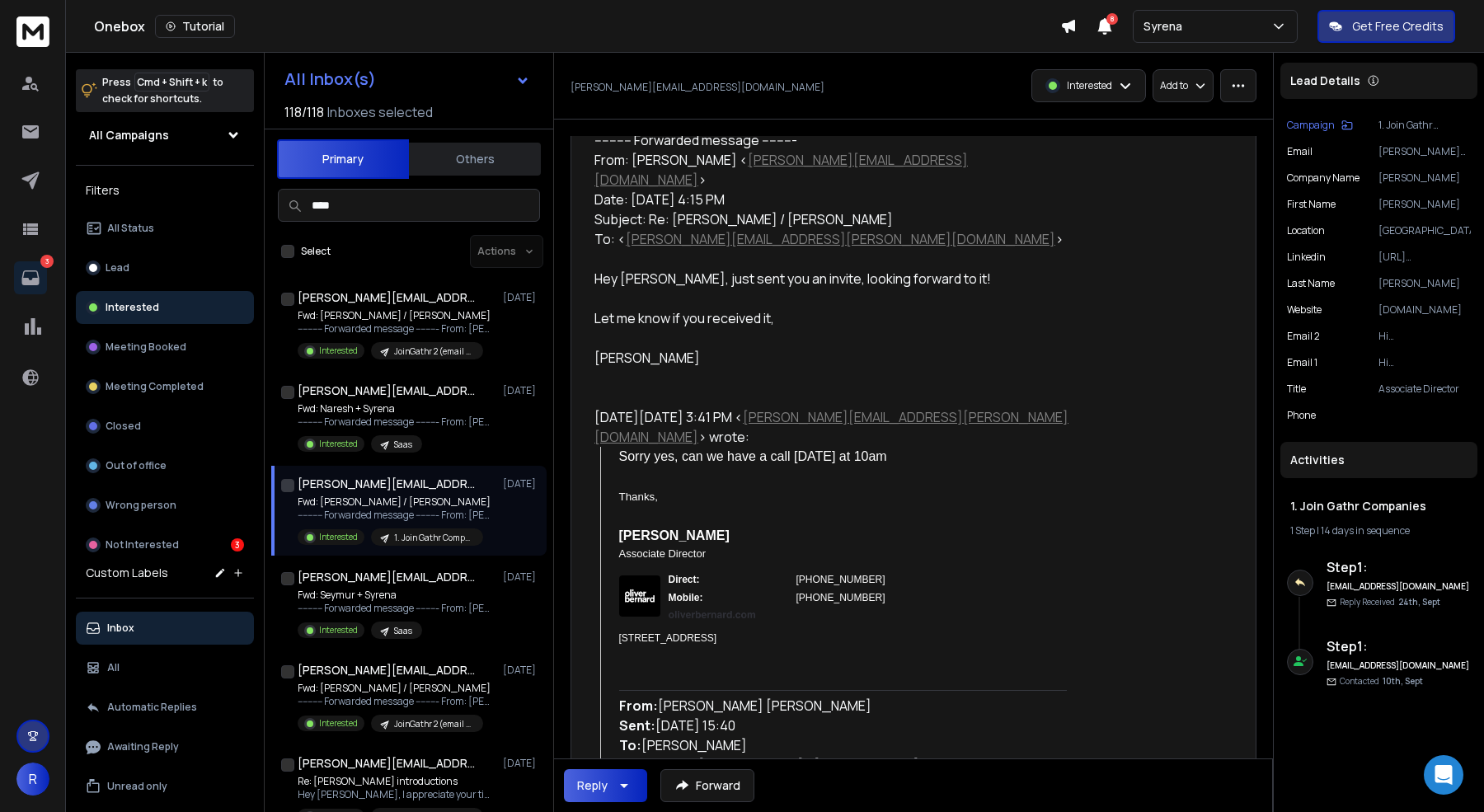
click at [449, 486] on div "[PERSON_NAME][EMAIL_ADDRESS][DOMAIN_NAME] [DATE]" at bounding box center [419, 484] width 243 height 17
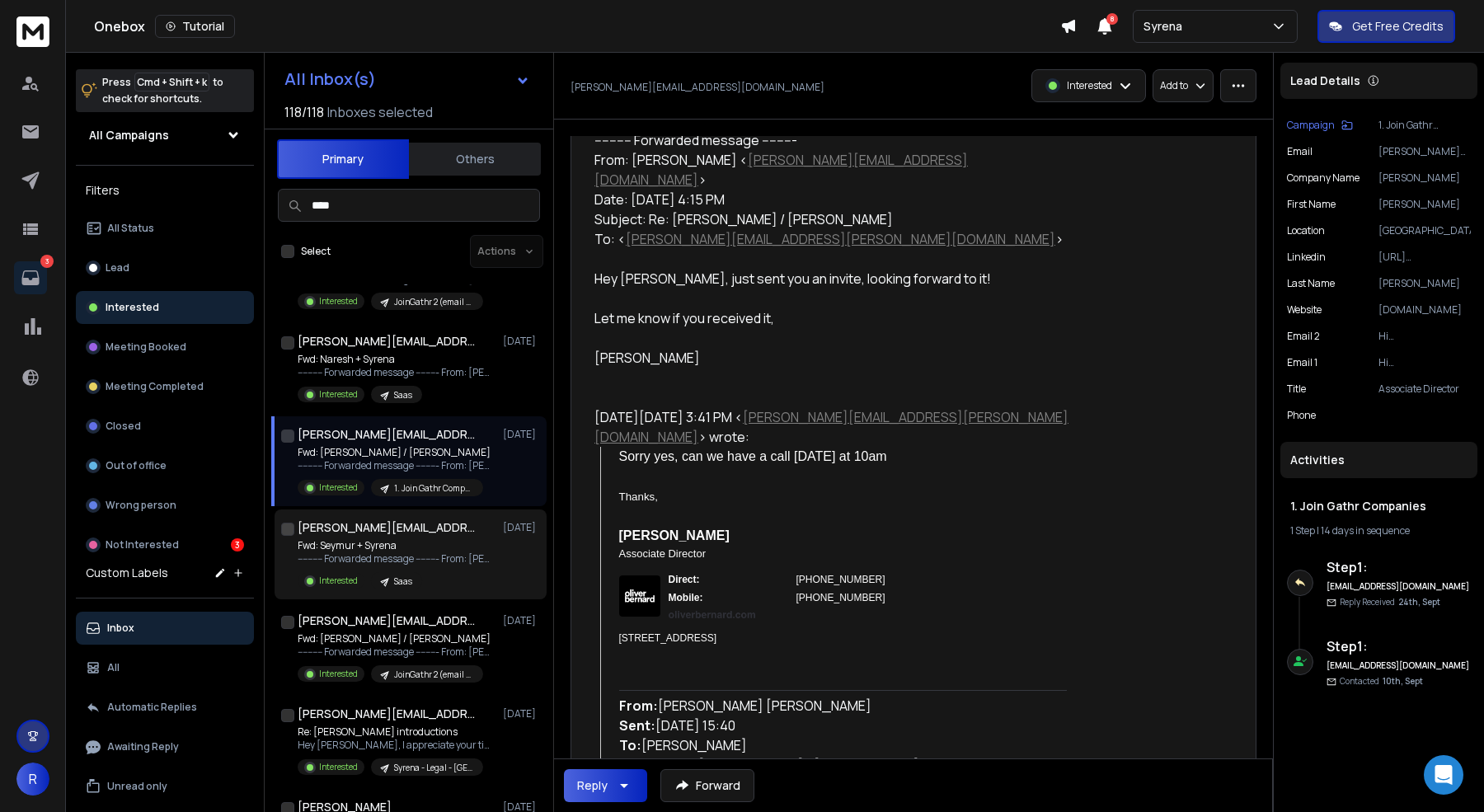
scroll to position [709, 0]
click at [461, 542] on p "Fwd: Seymur + Syrena" at bounding box center [397, 546] width 197 height 13
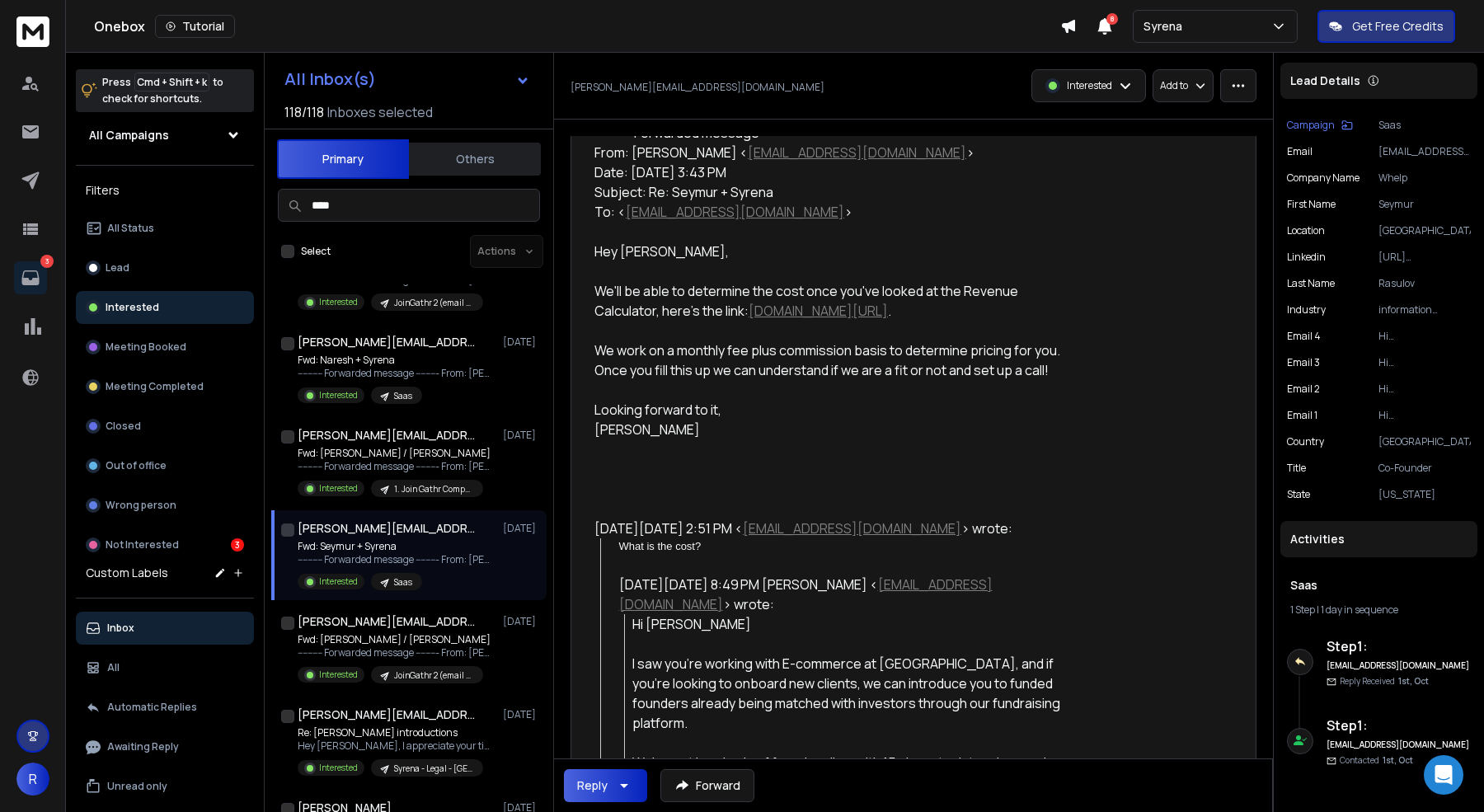
scroll to position [780, 0]
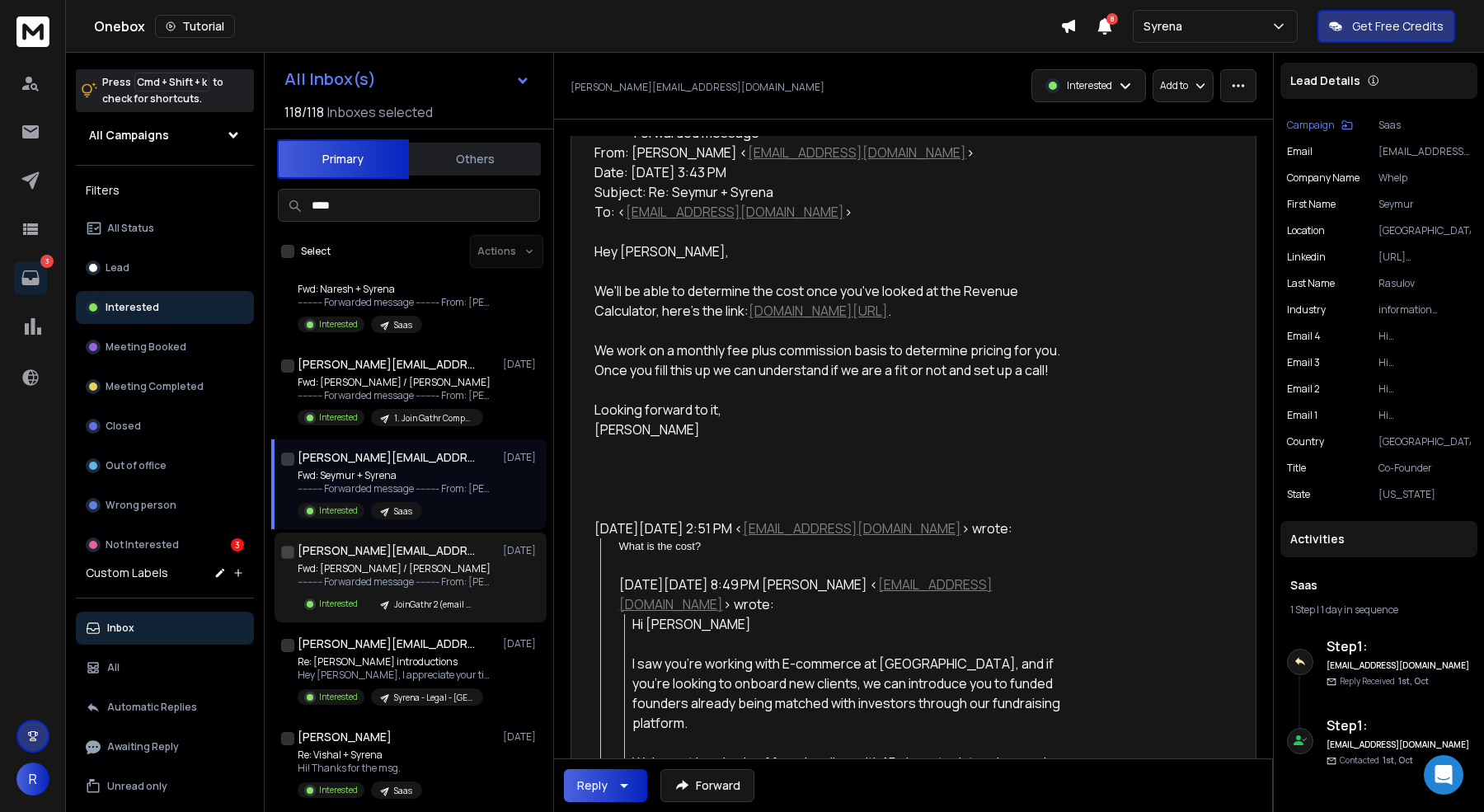
click at [449, 553] on div "[PERSON_NAME][EMAIL_ADDRESS][PERSON_NAME] [DATE]" at bounding box center [419, 551] width 243 height 17
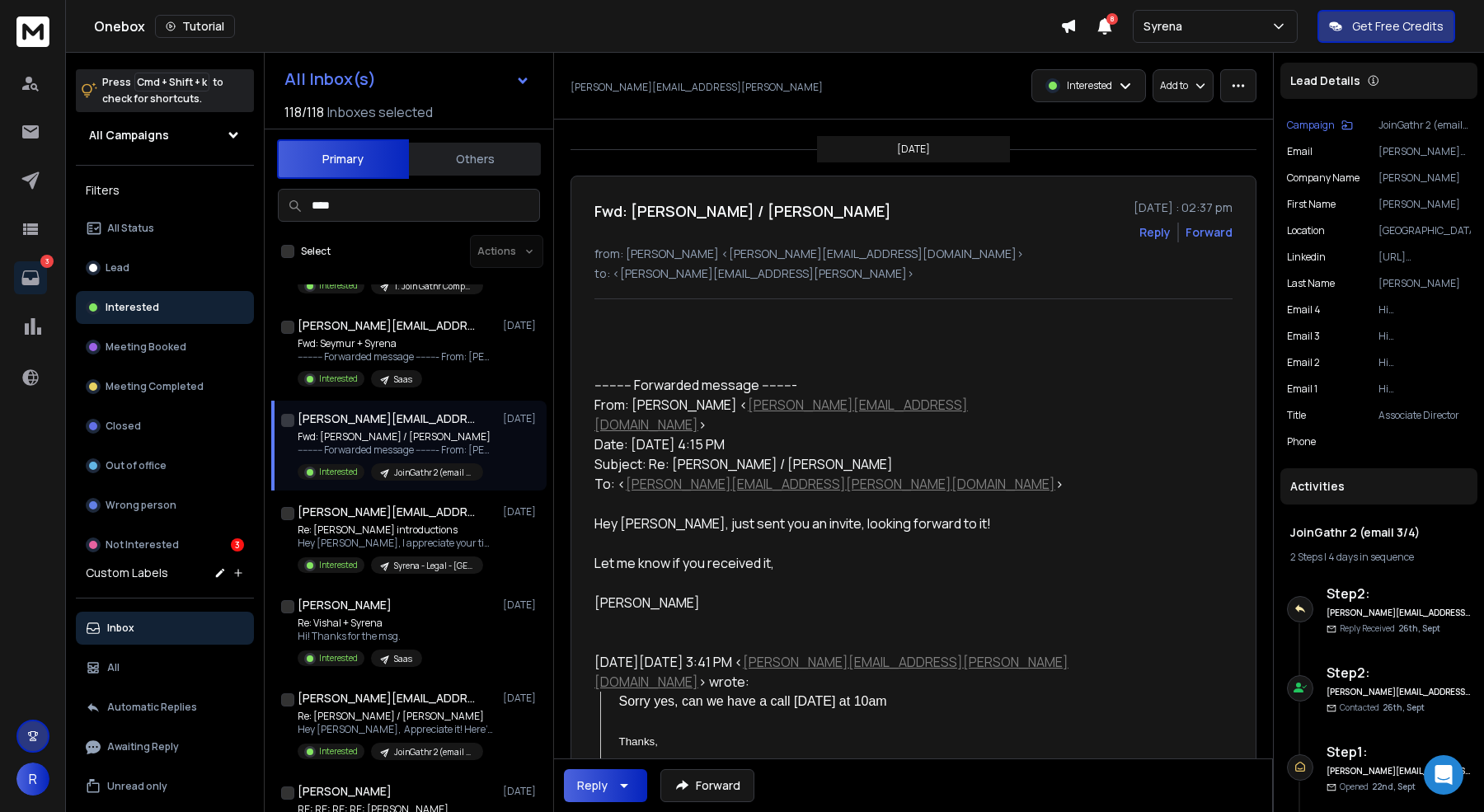
scroll to position [932, 0]
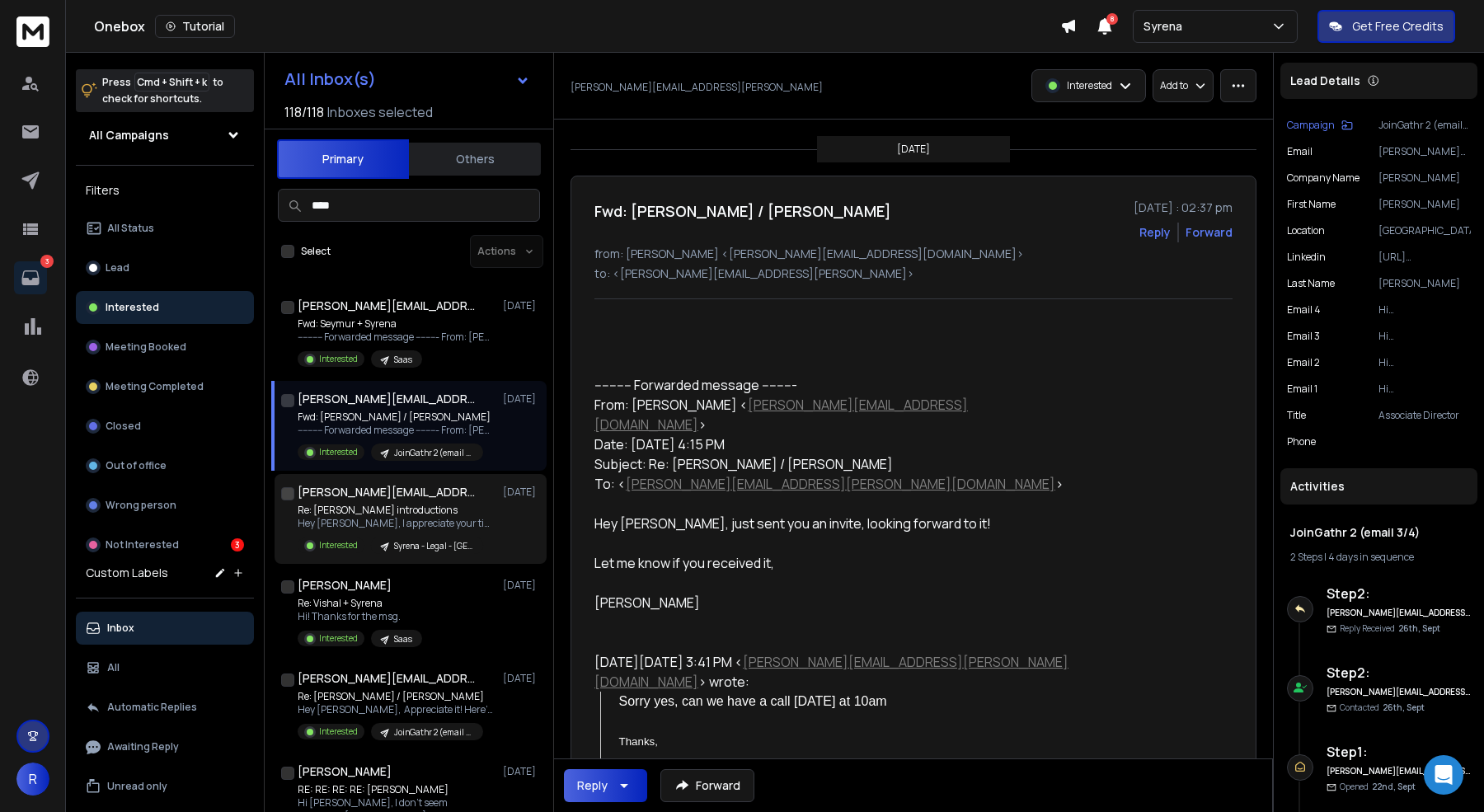
click at [423, 504] on p "Re: [PERSON_NAME] introductions" at bounding box center [397, 510] width 197 height 13
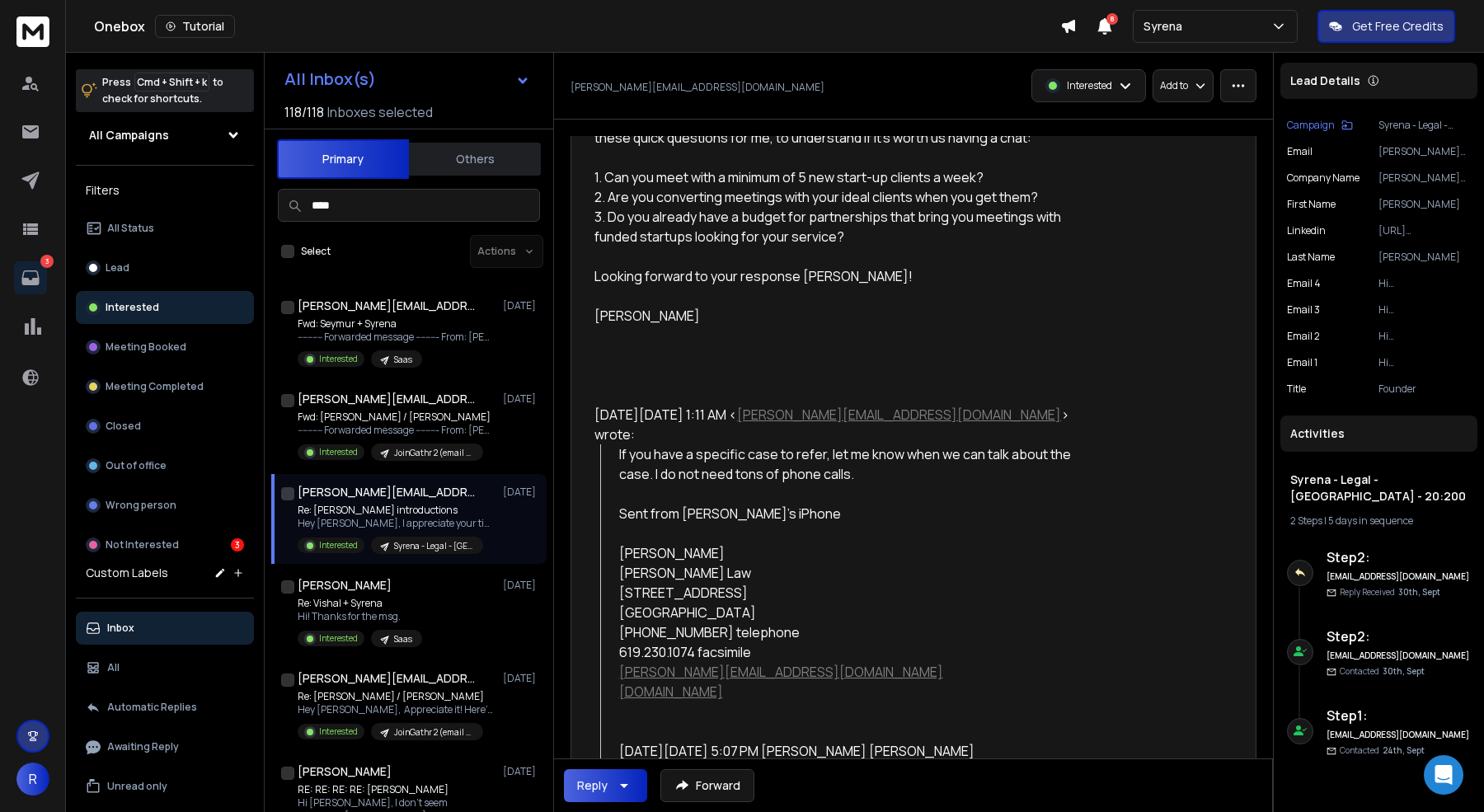
scroll to position [251, 0]
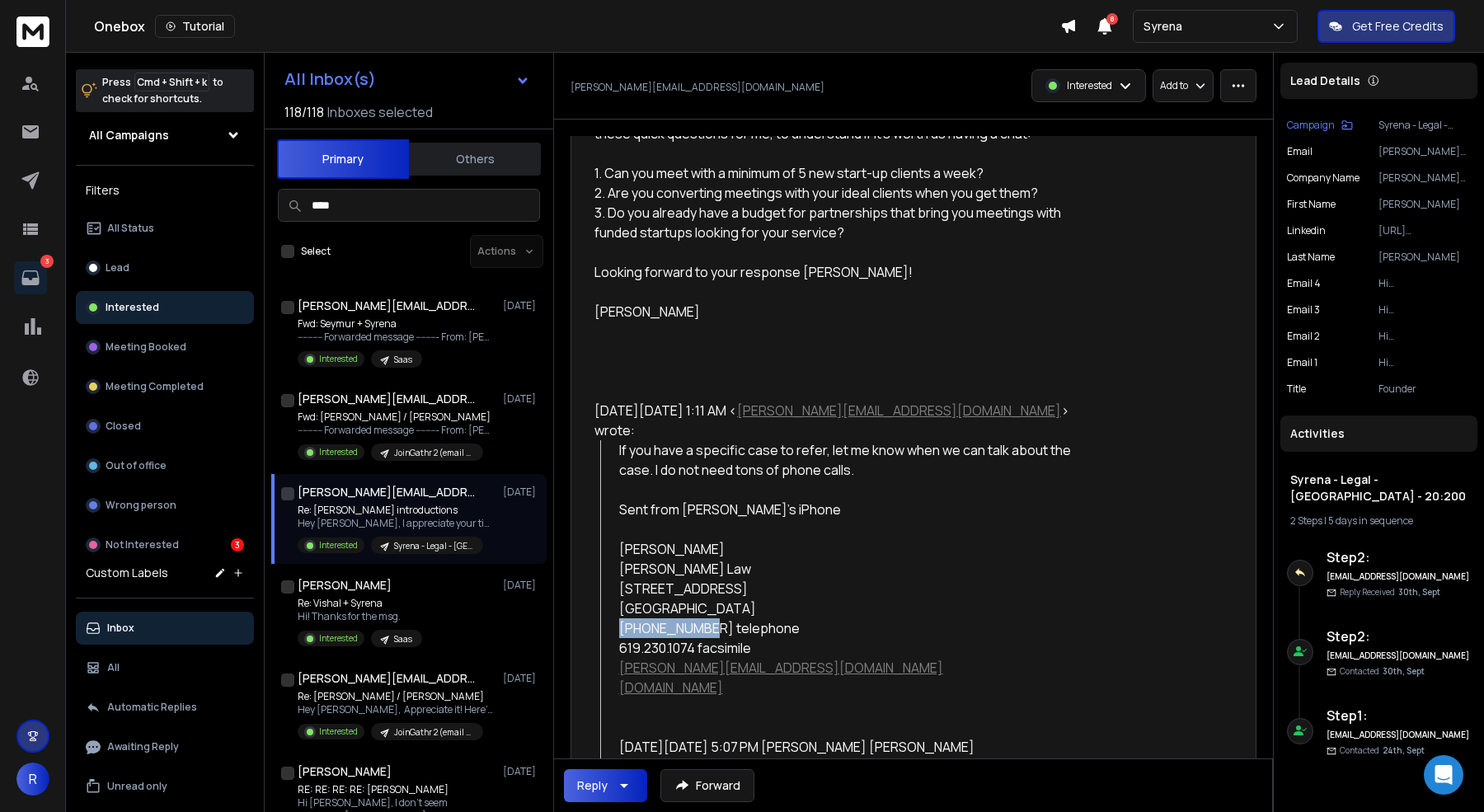
drag, startPoint x: 696, startPoint y: 607, endPoint x: 614, endPoint y: 614, distance: 82.3
copy div "619.230.1234"
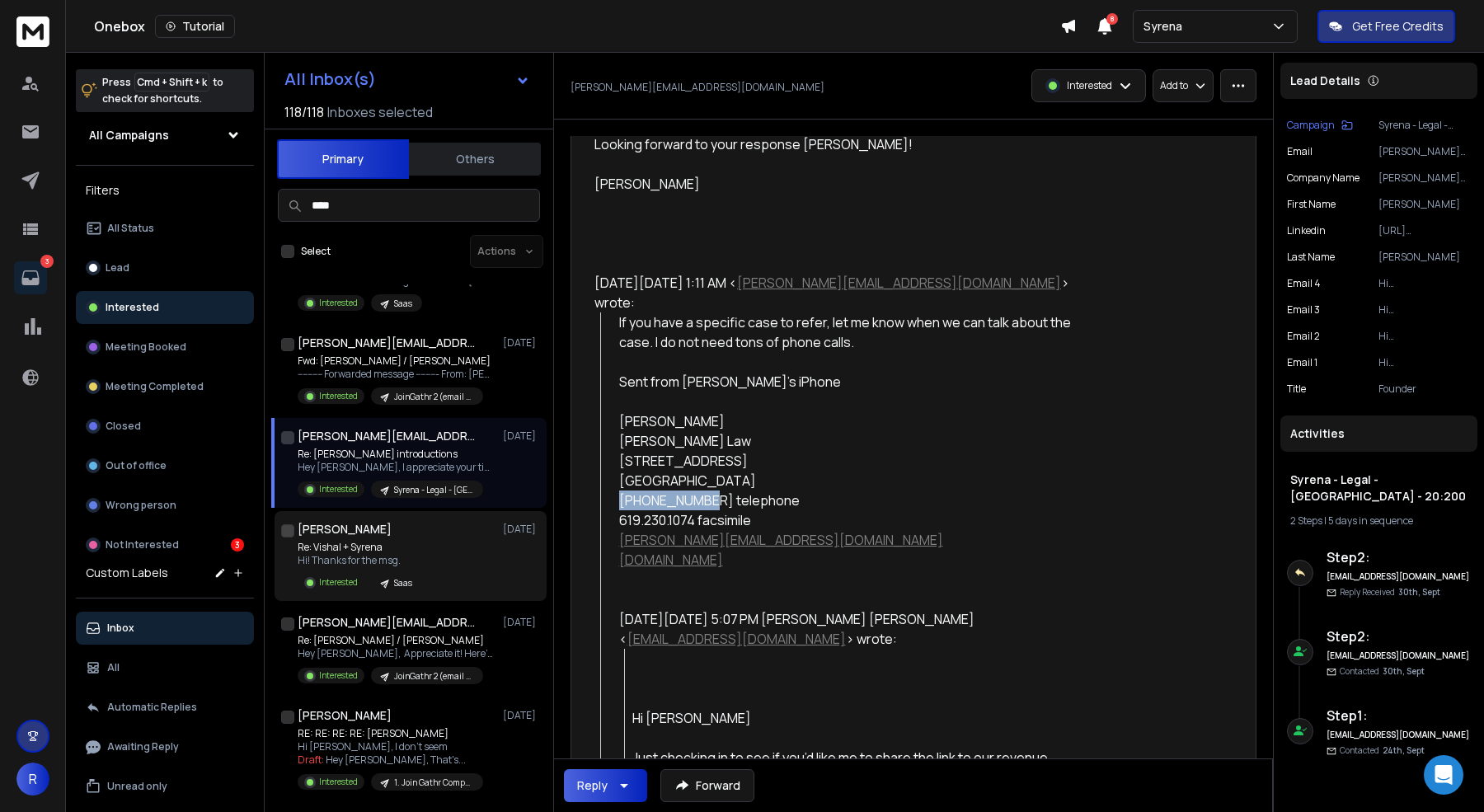
scroll to position [994, 0]
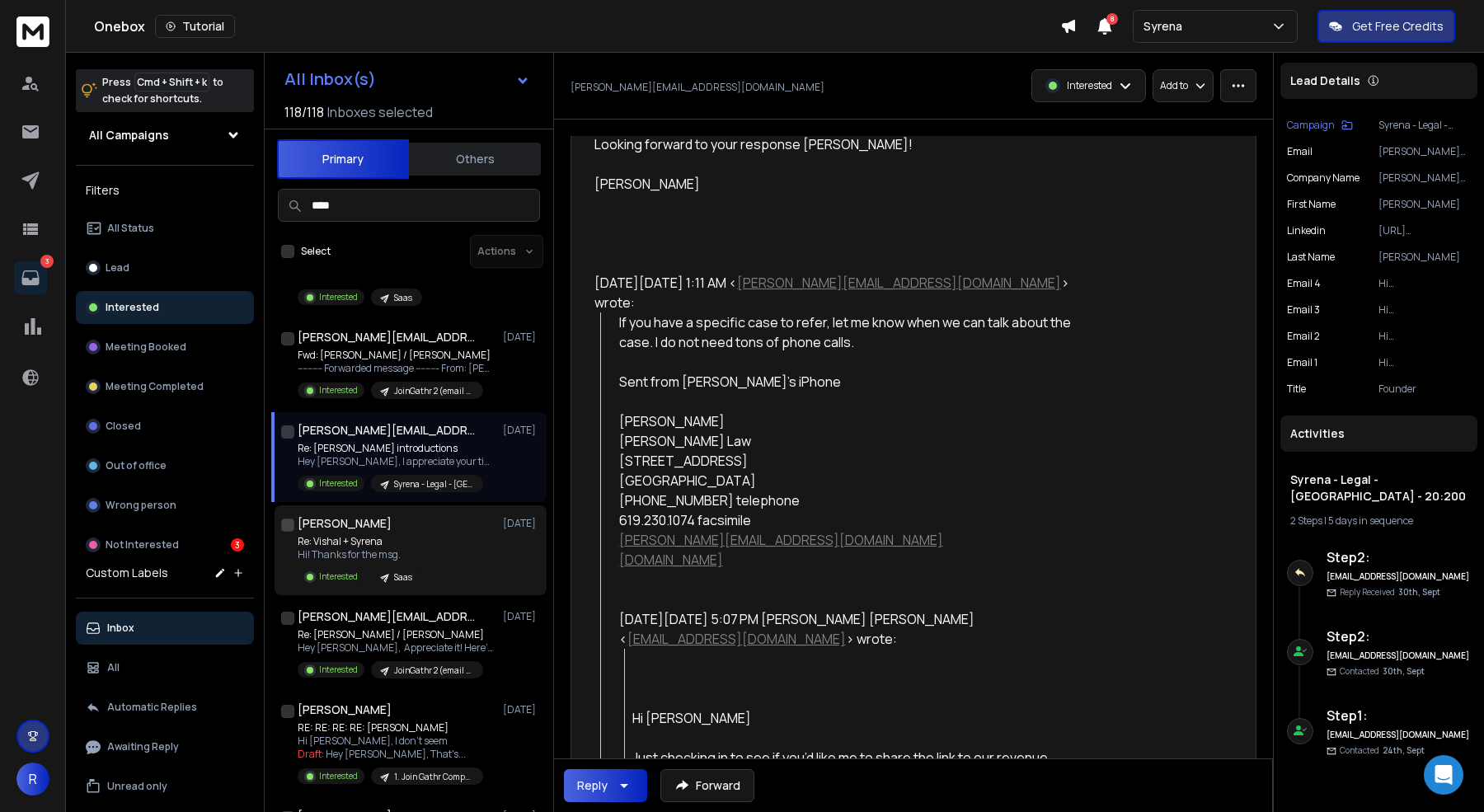
click at [456, 546] on div "Re: Vishal + Syrena Hi! Thanks for the msg. Interested Saas" at bounding box center [419, 560] width 243 height 50
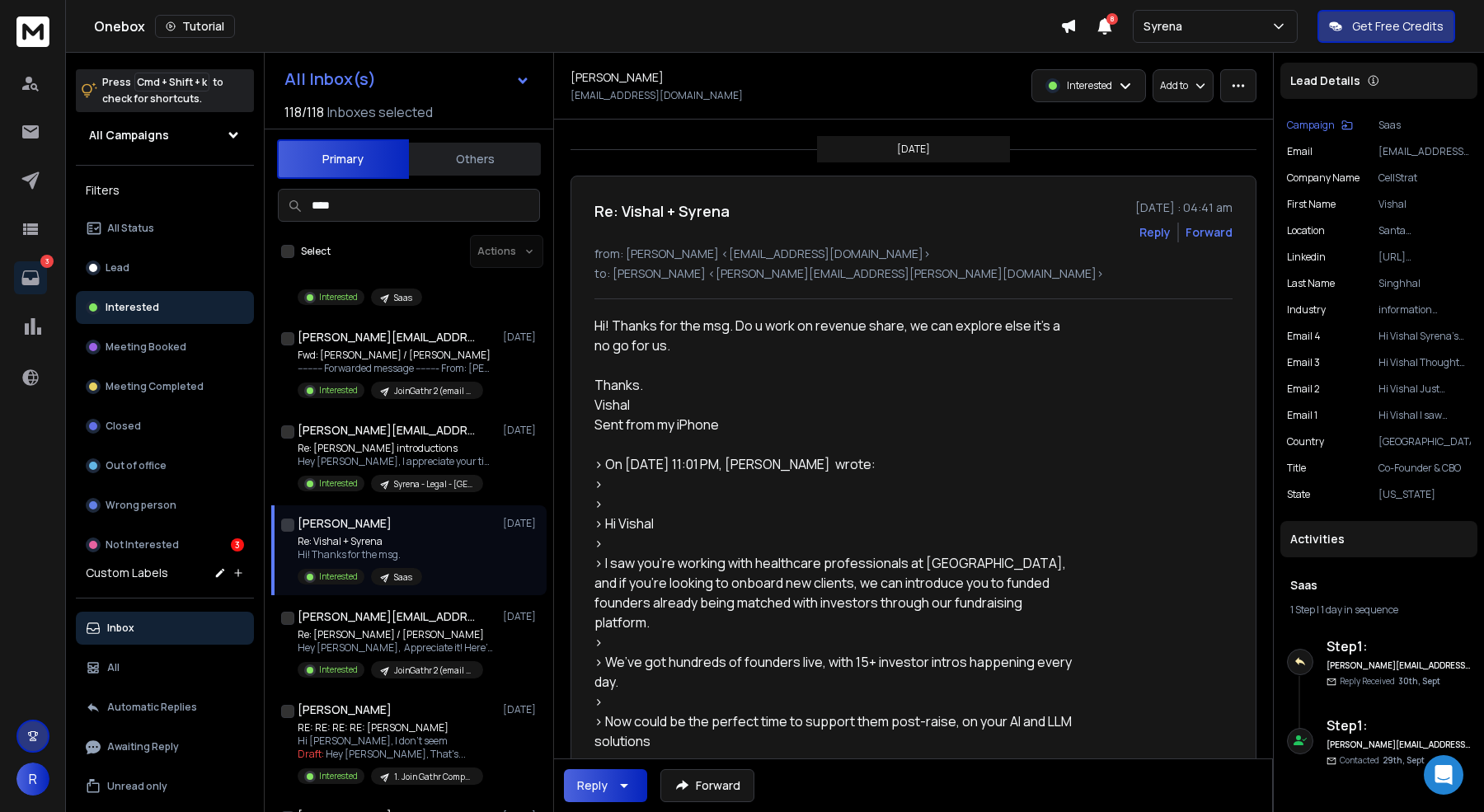
scroll to position [1076, 0]
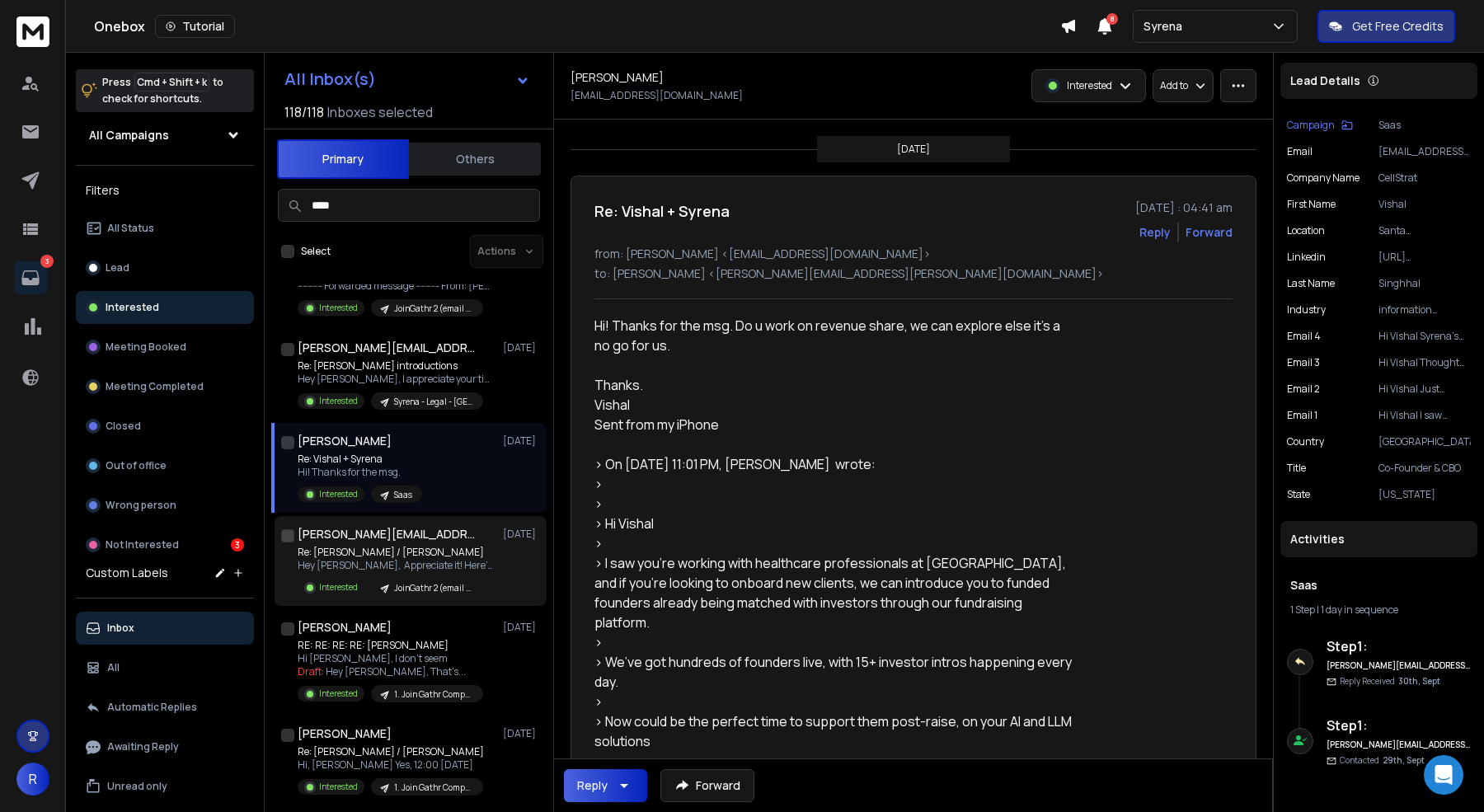
click at [385, 547] on p "Re: [PERSON_NAME] / [PERSON_NAME]" at bounding box center [397, 552] width 197 height 13
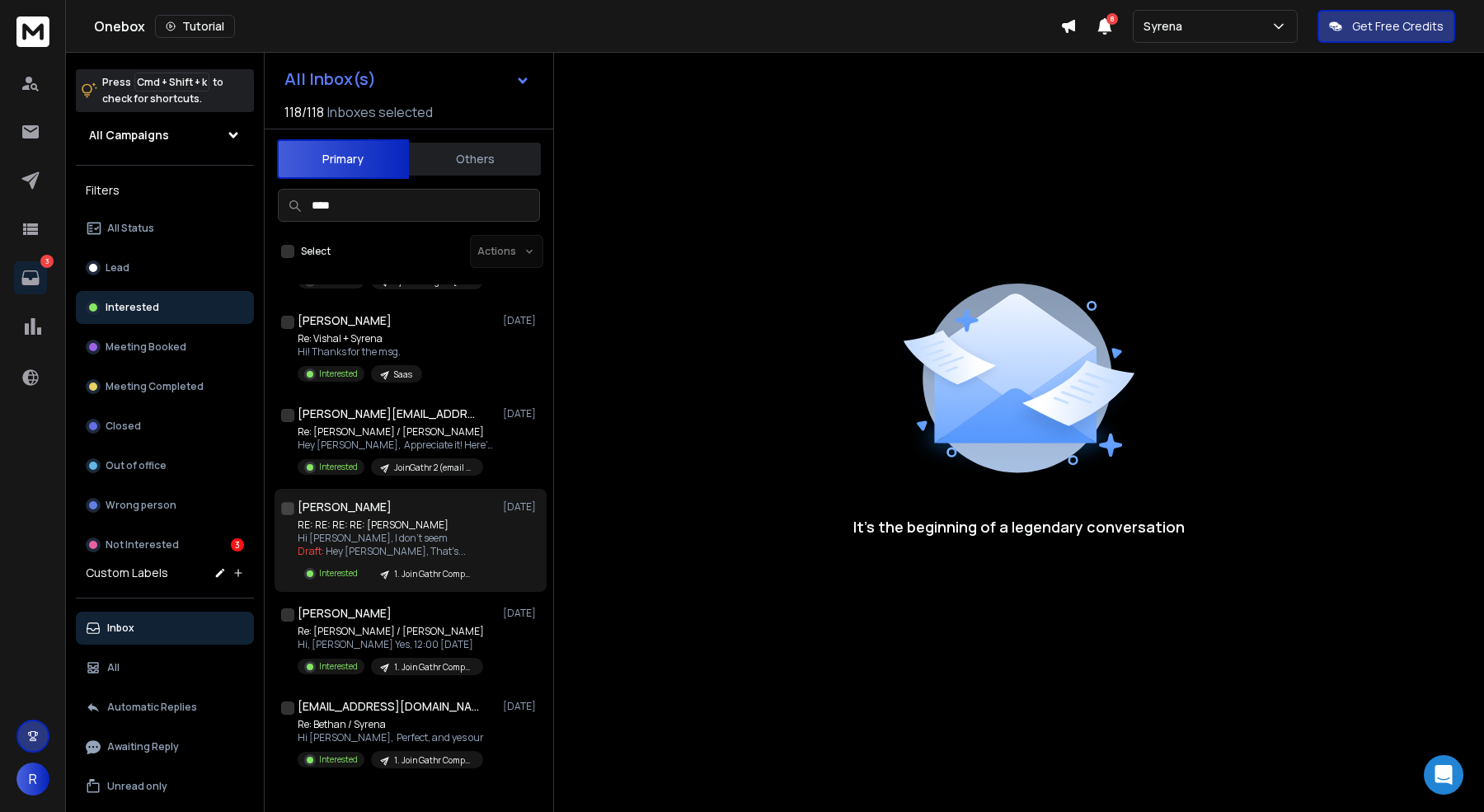
scroll to position [0, 0]
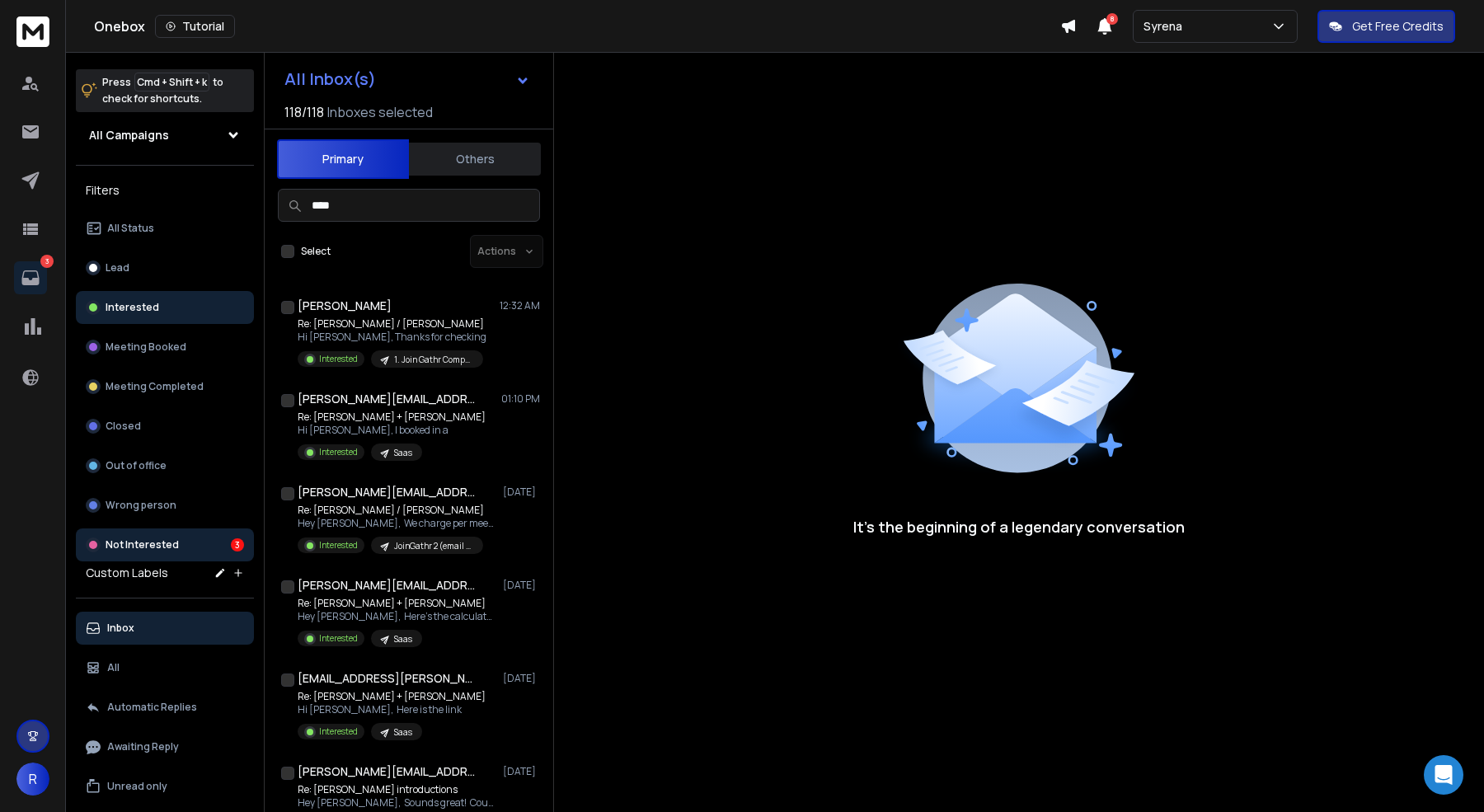
click at [149, 548] on p "Not Interested" at bounding box center [142, 544] width 74 height 13
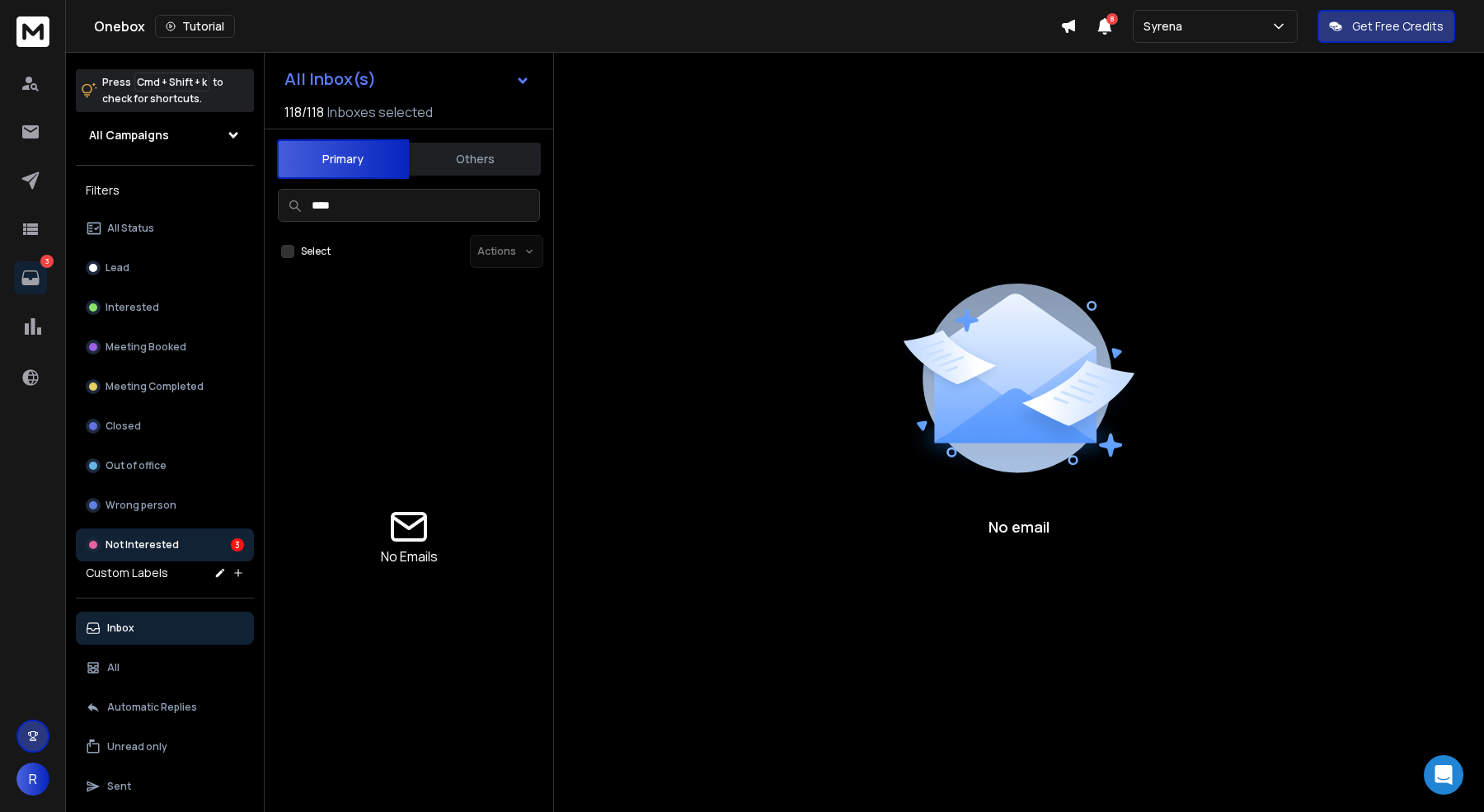
scroll to position [105, 0]
